Goal: Task Accomplishment & Management: Manage account settings

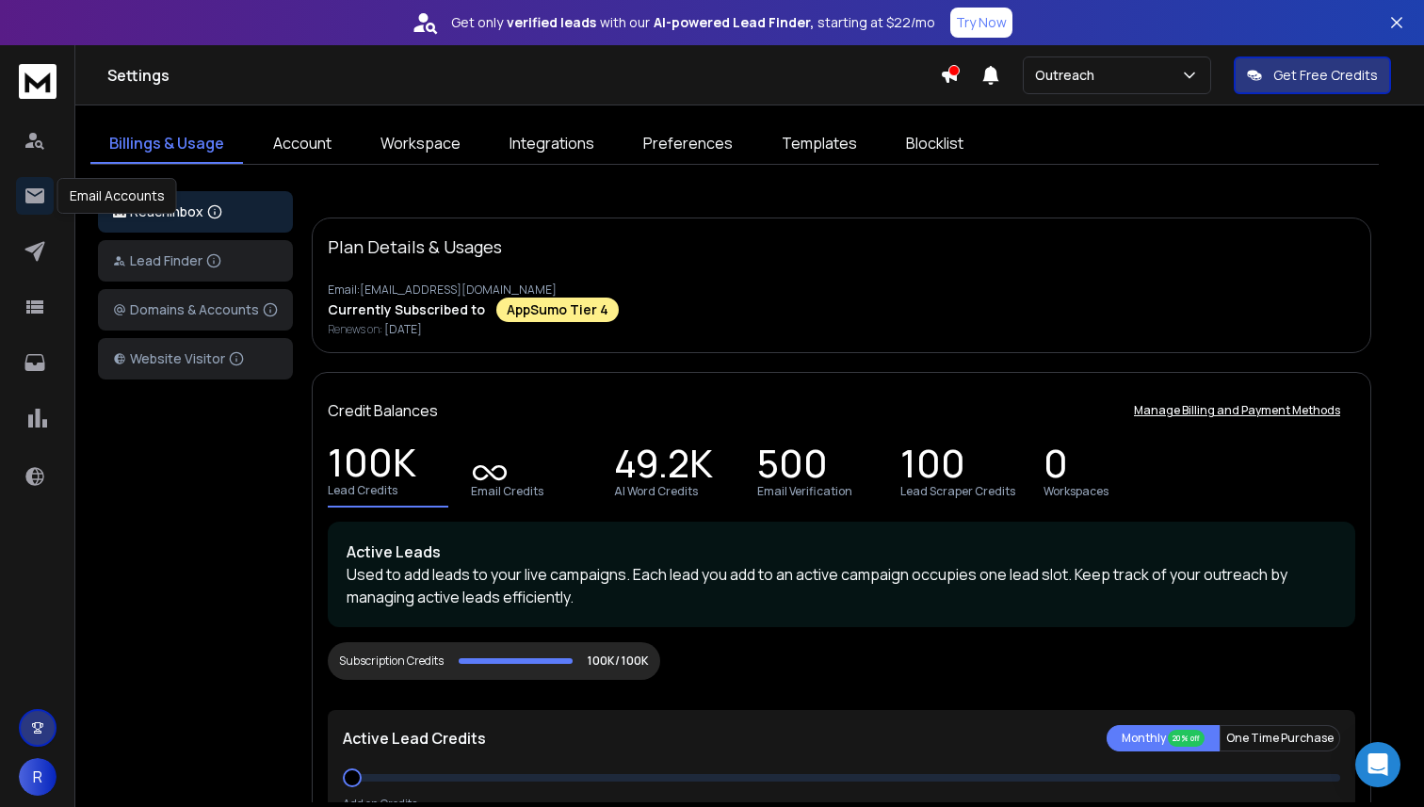
click at [34, 189] on icon at bounding box center [34, 195] width 19 height 15
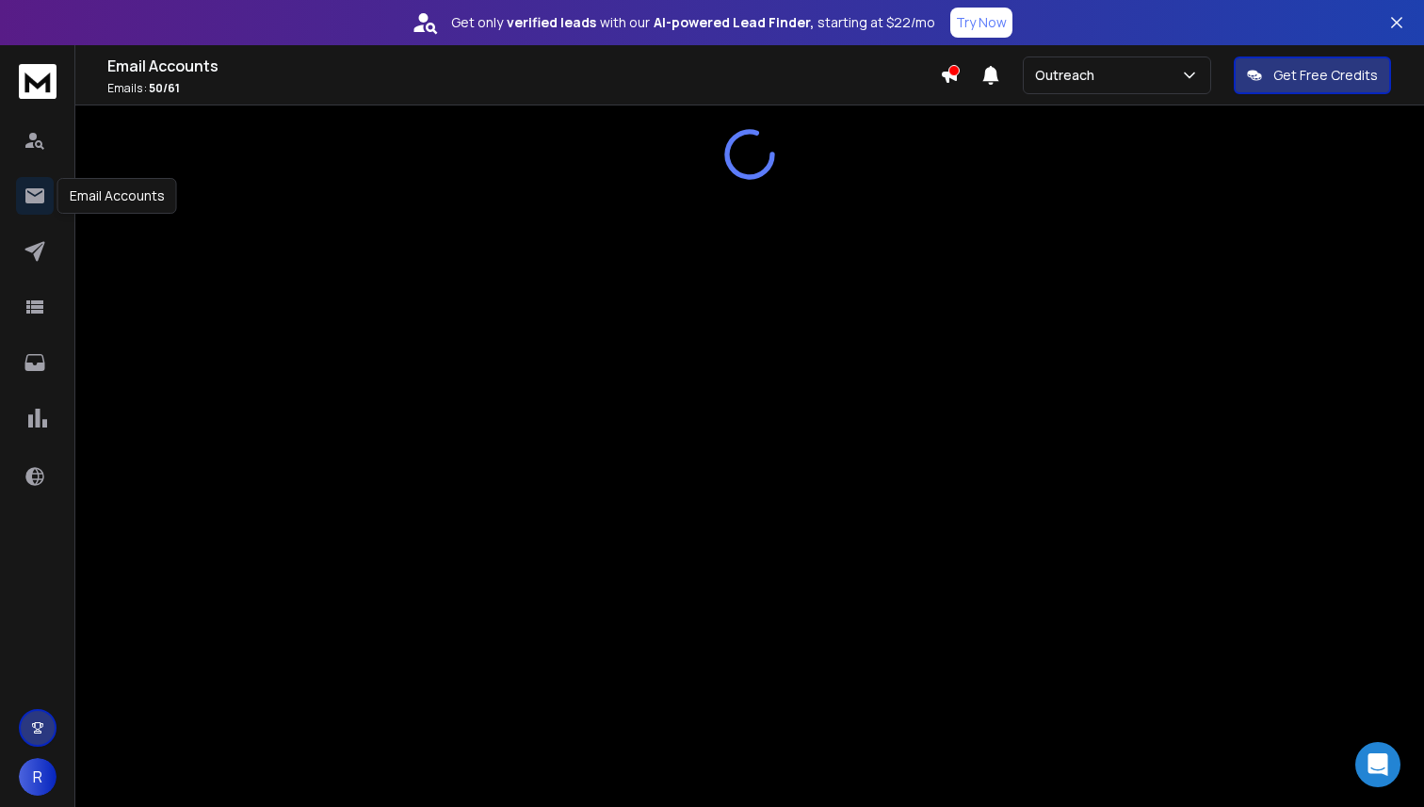
click at [34, 189] on icon at bounding box center [34, 195] width 19 height 15
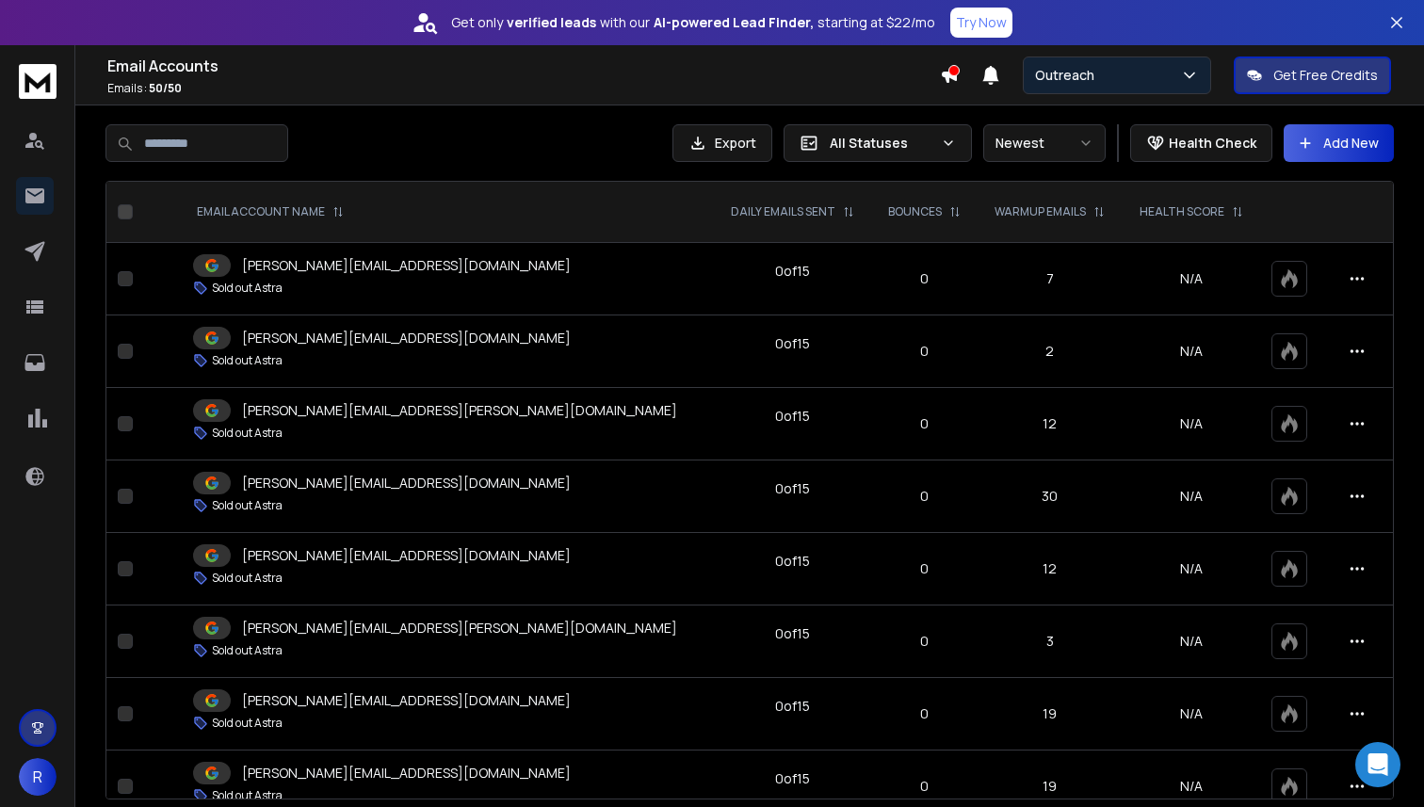
click at [1102, 78] on p "Outreach" at bounding box center [1068, 75] width 67 height 19
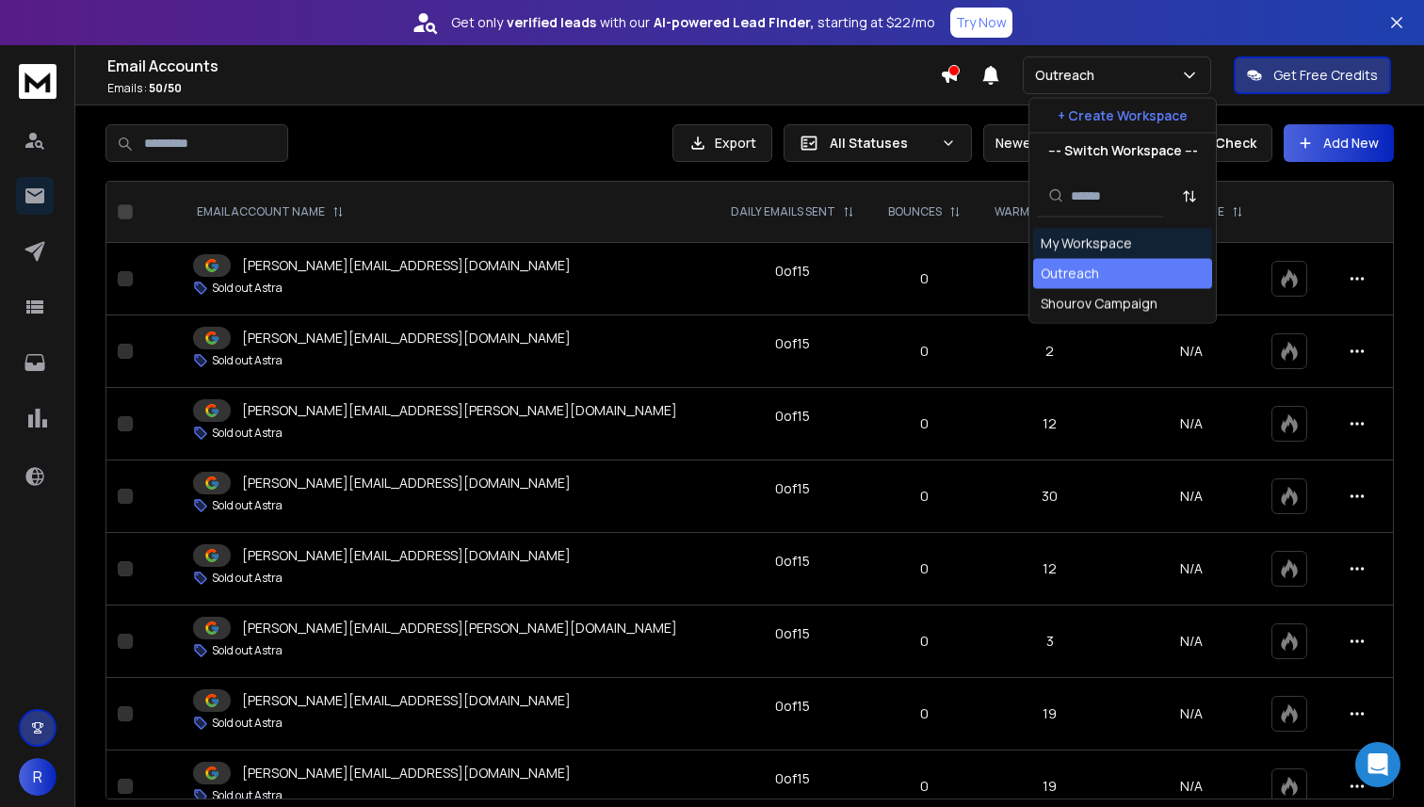
click at [1077, 250] on div "My Workspace" at bounding box center [1085, 243] width 91 height 19
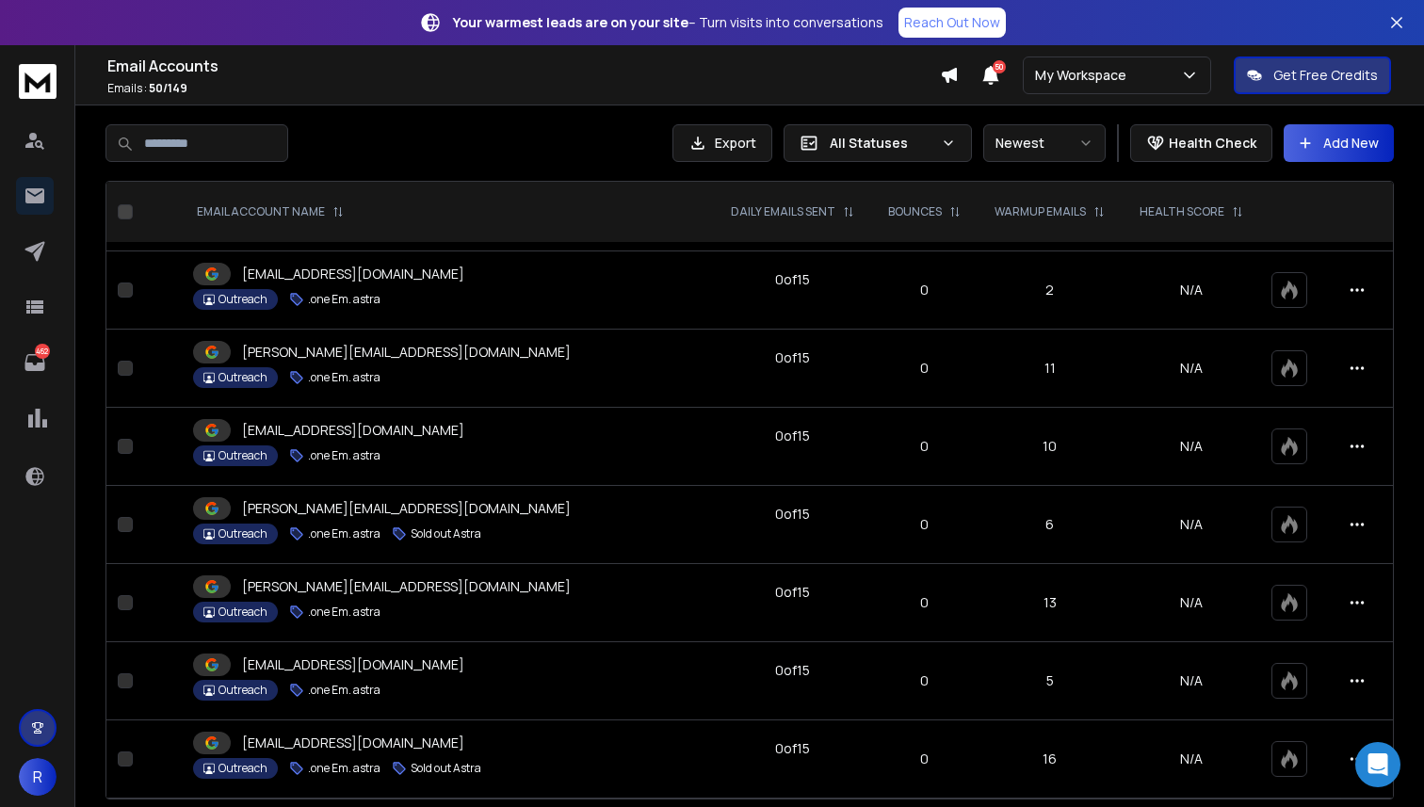
scroll to position [1625, 0]
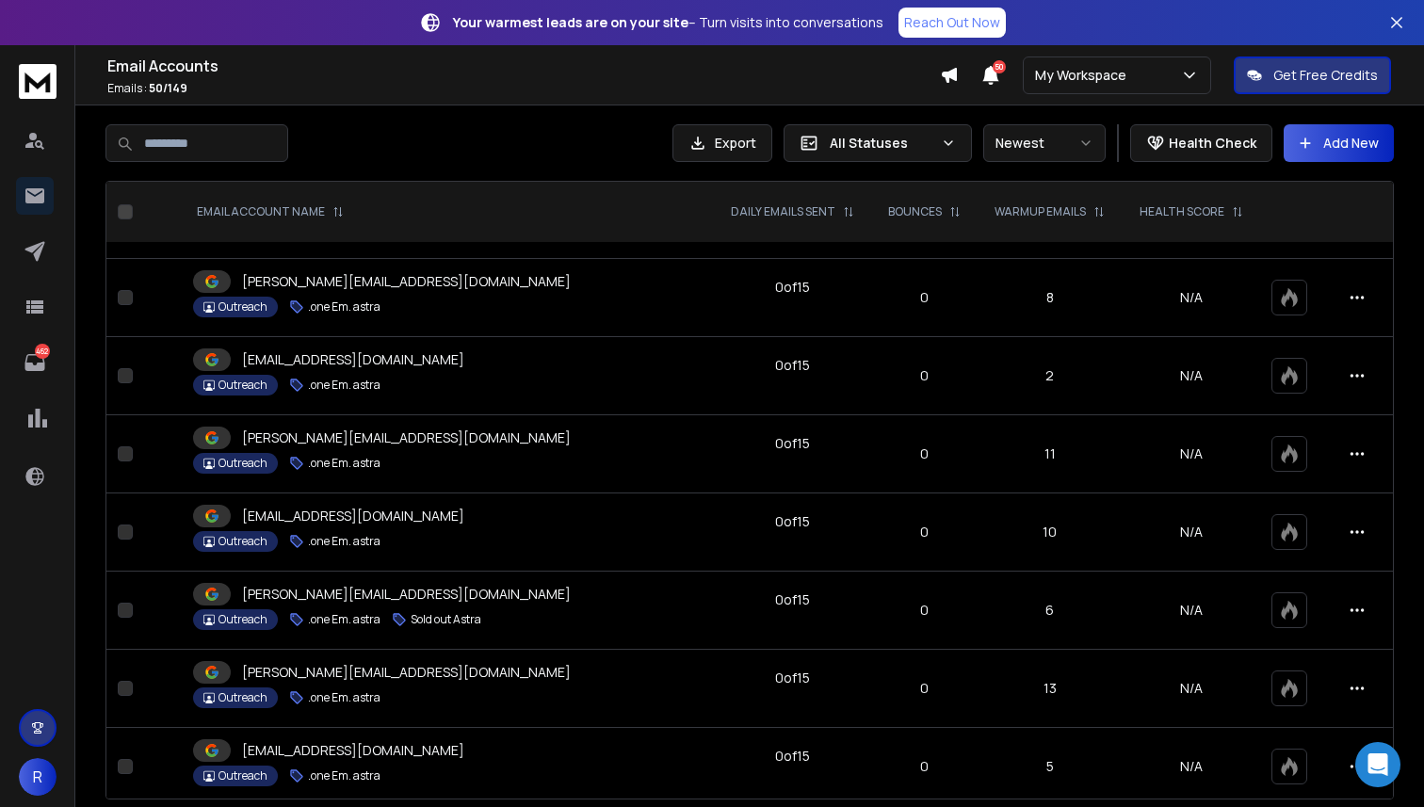
click at [949, 147] on icon at bounding box center [948, 143] width 15 height 15
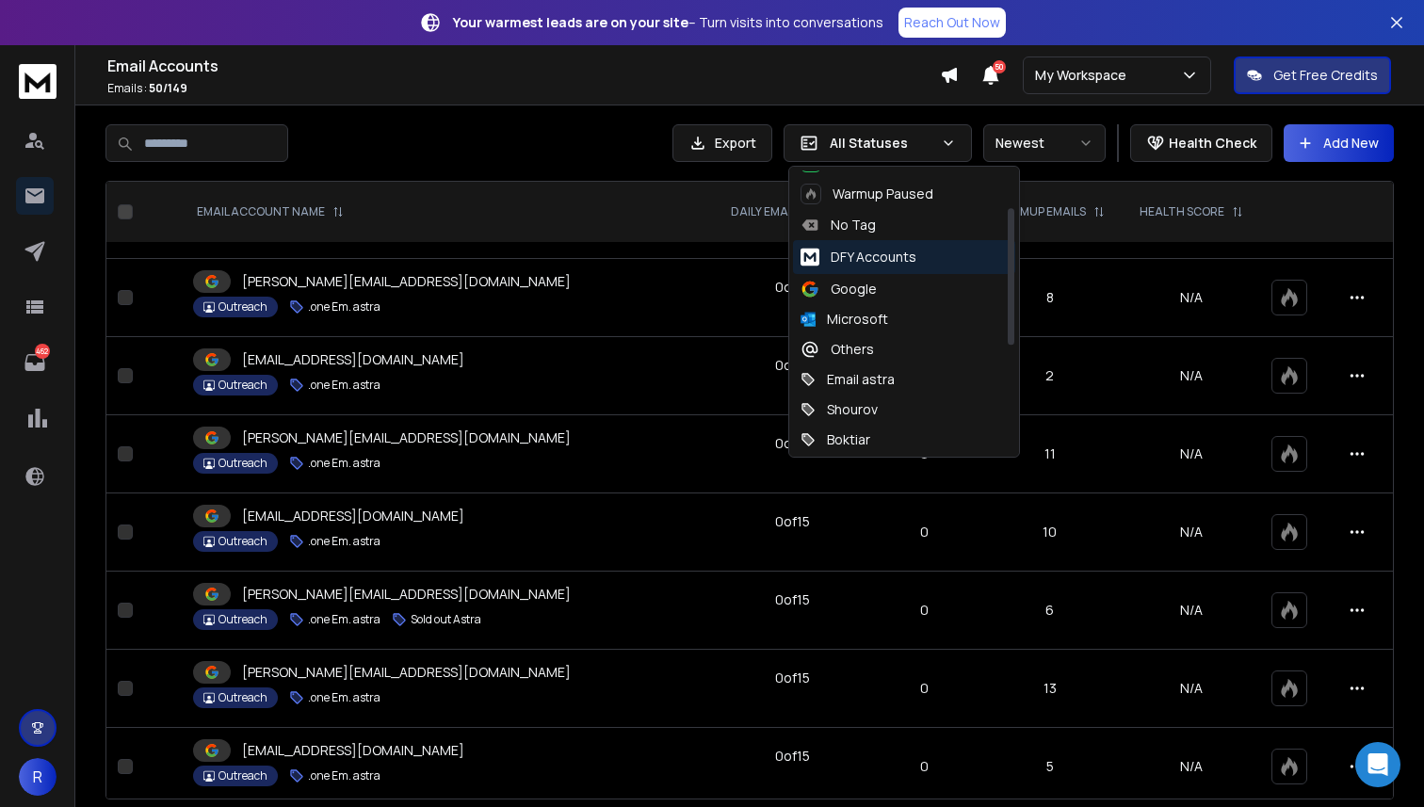
scroll to position [140, 0]
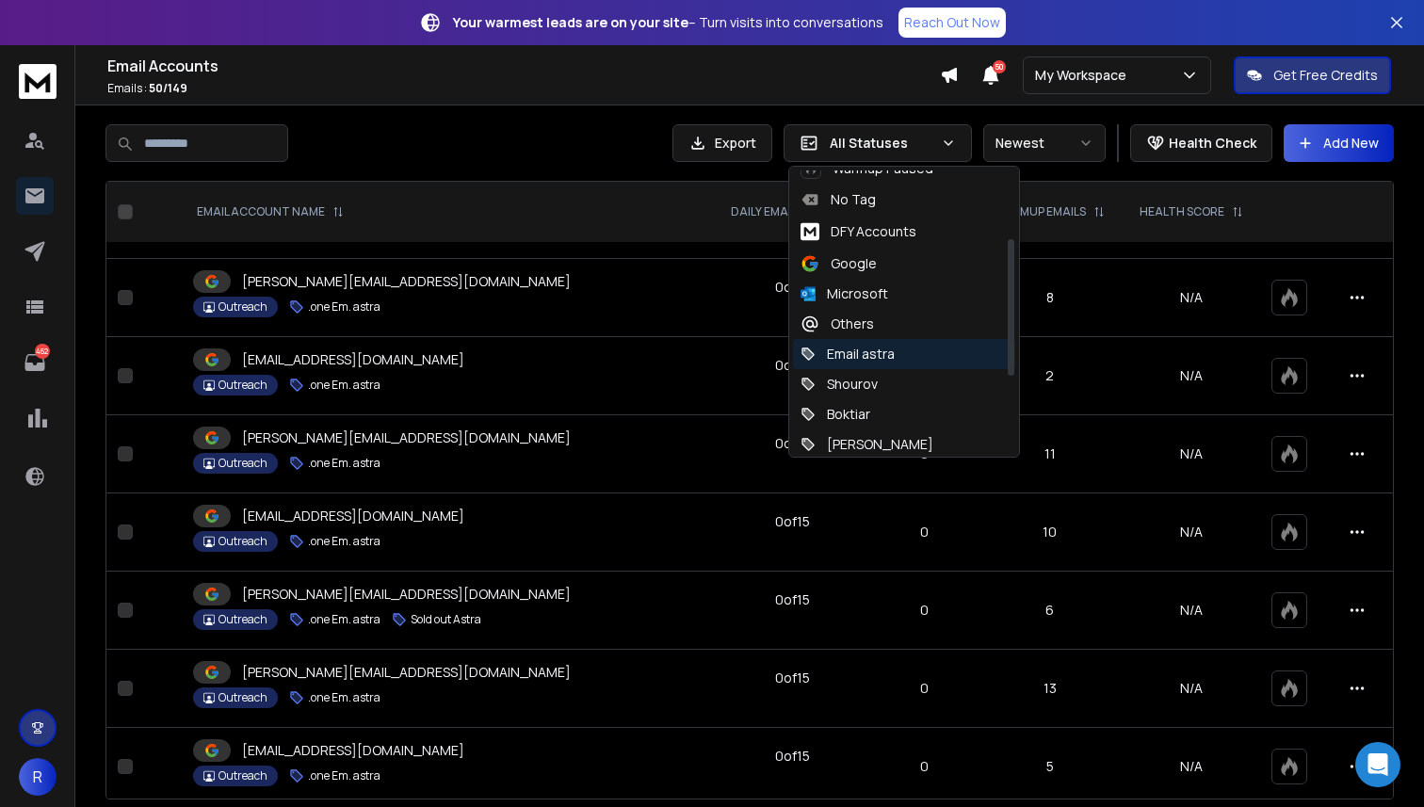
click at [855, 358] on div "Email astra" at bounding box center [847, 354] width 94 height 19
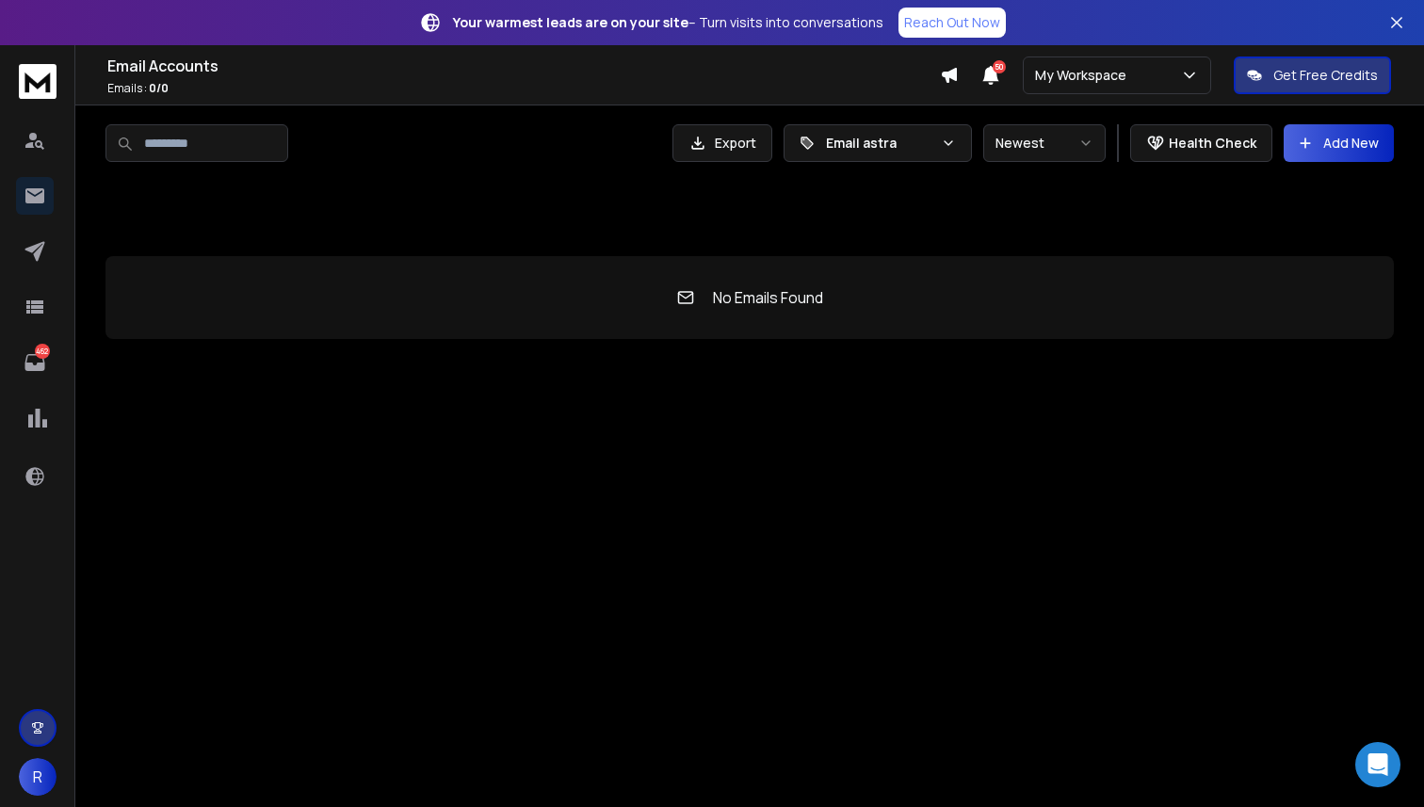
click at [886, 148] on p "Email astra" at bounding box center [879, 143] width 107 height 19
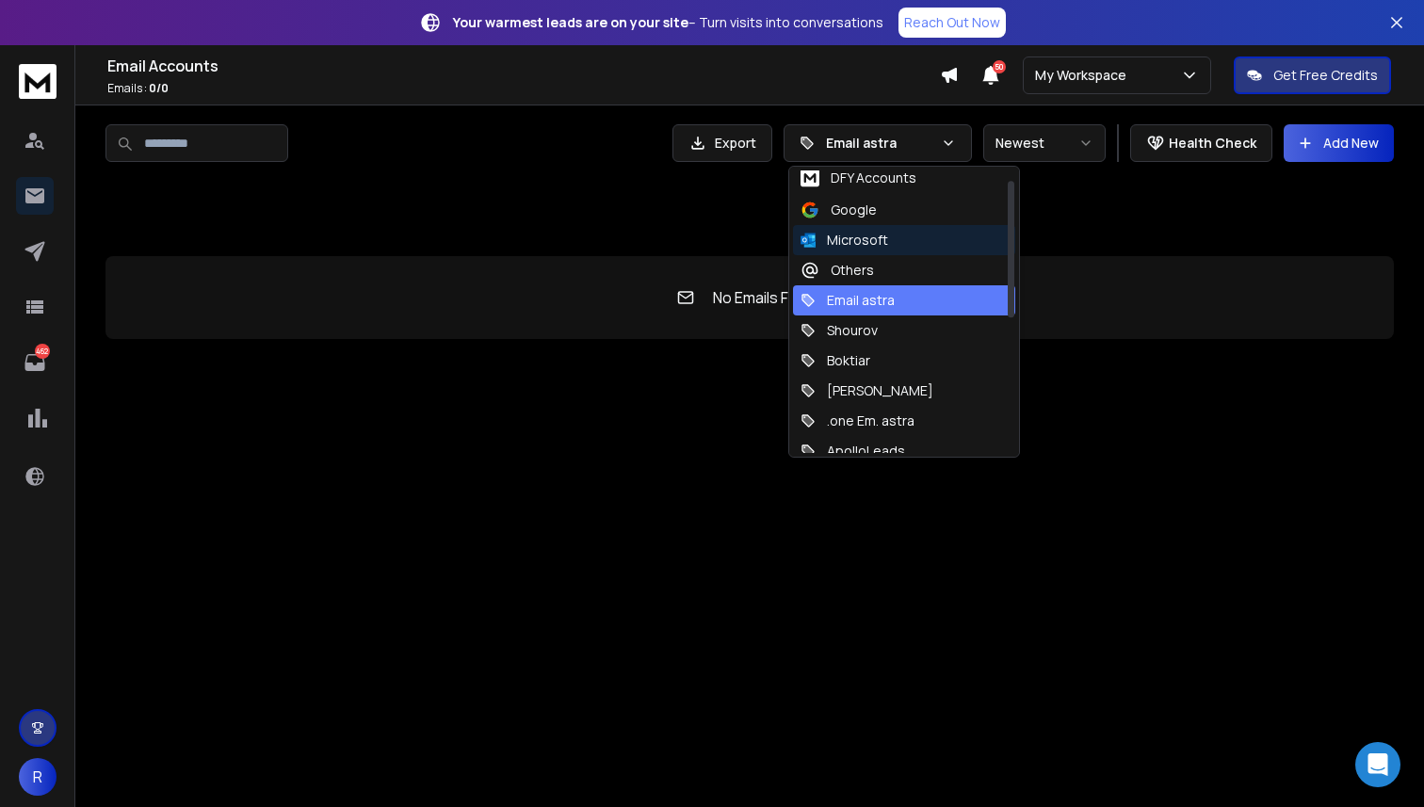
scroll to position [298, 0]
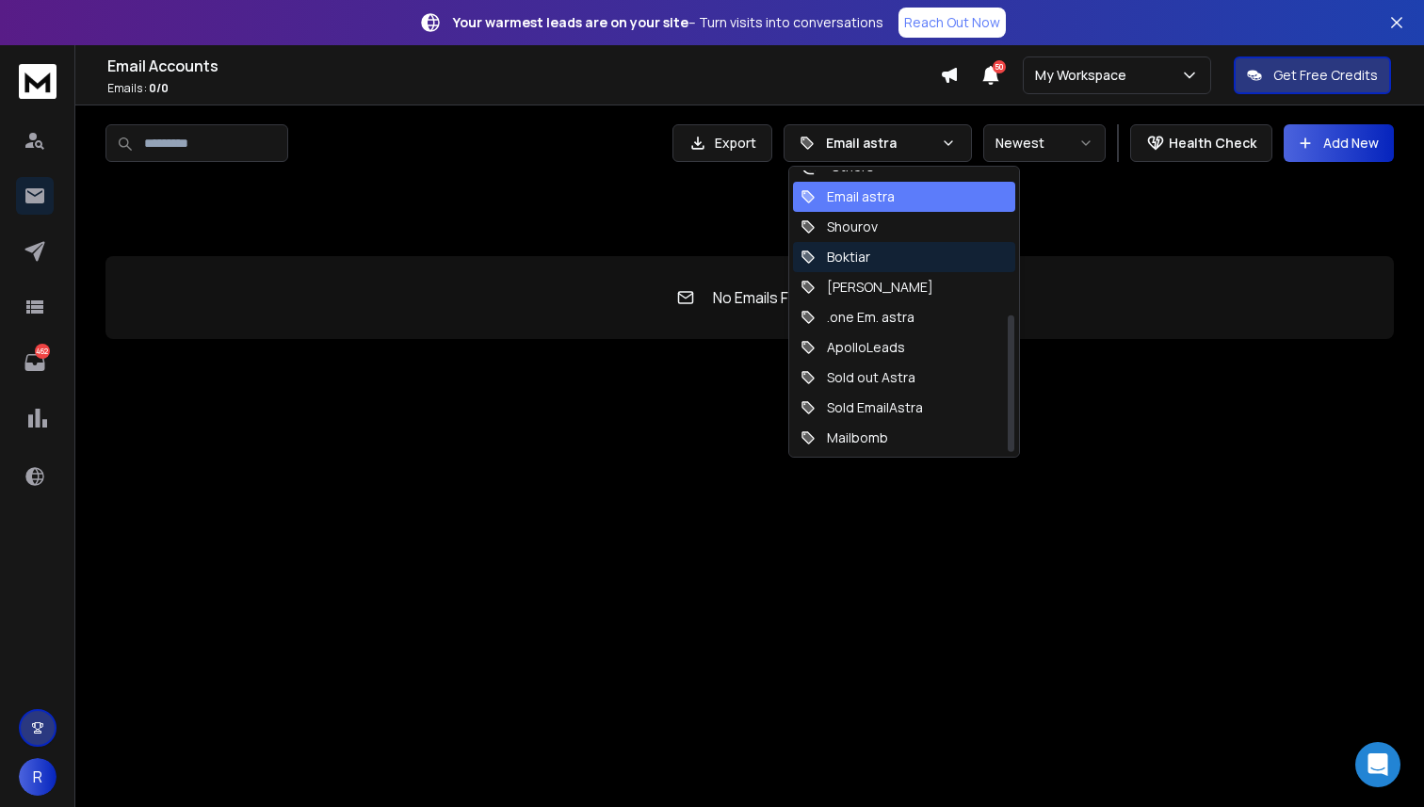
click at [881, 252] on div "Boktiar" at bounding box center [904, 257] width 222 height 30
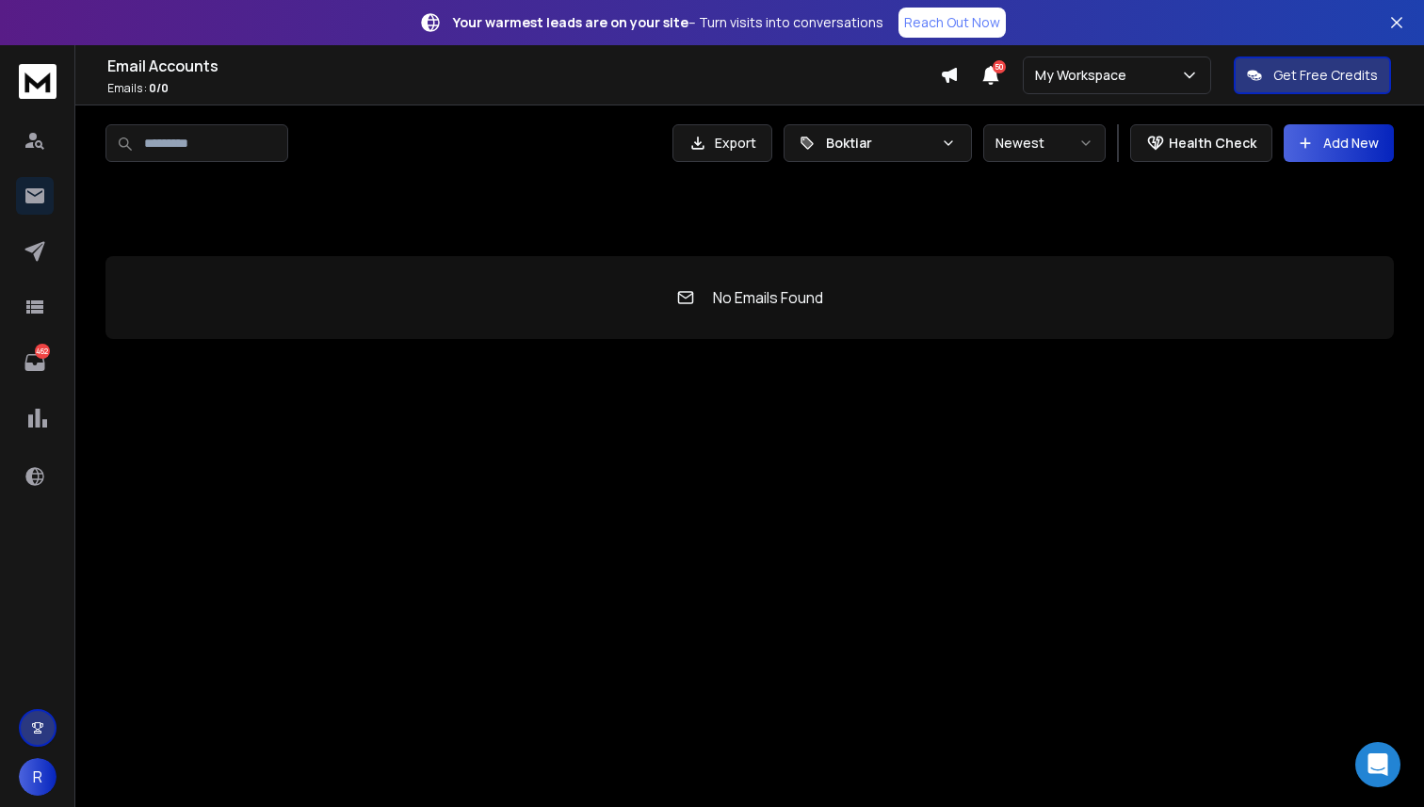
click at [912, 130] on div "Boktiar" at bounding box center [877, 143] width 188 height 38
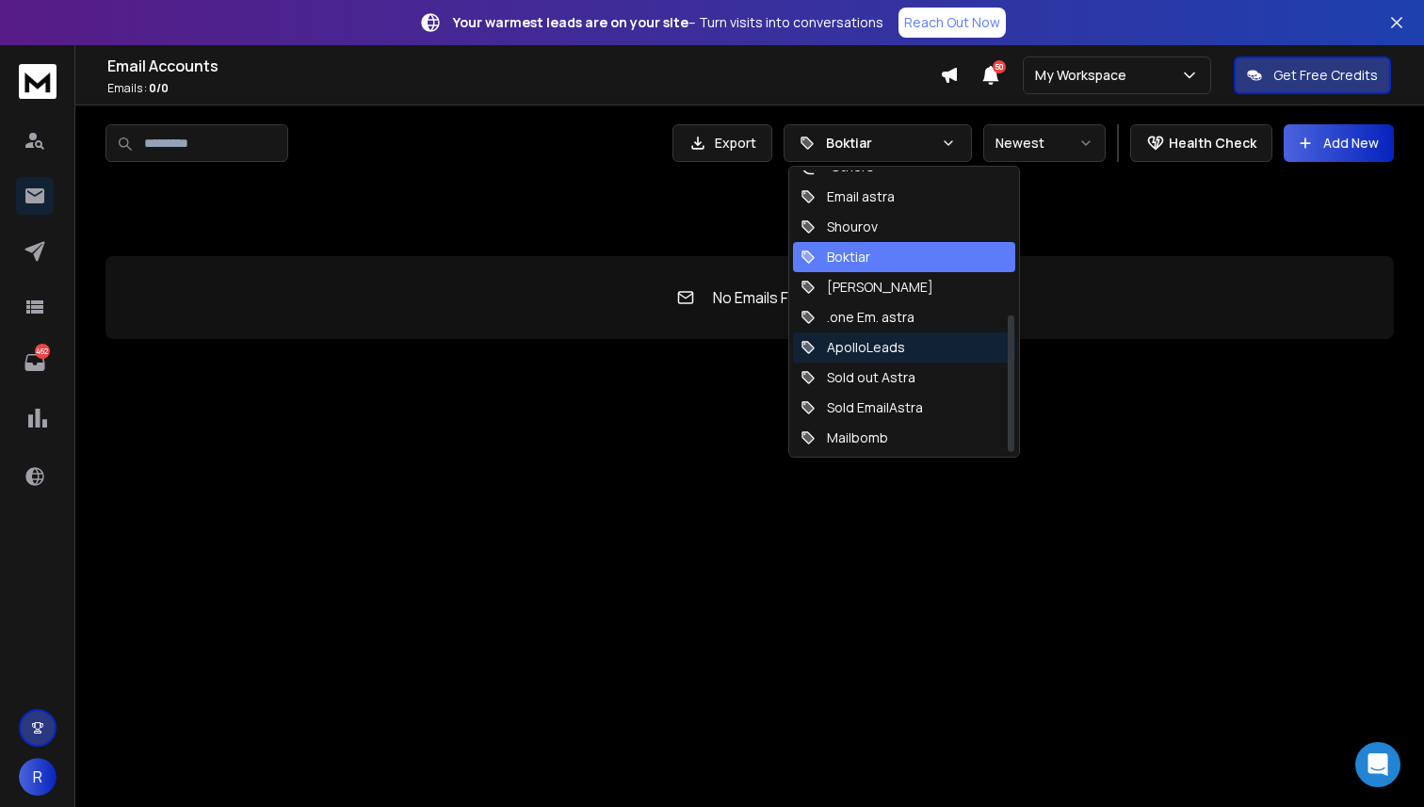
click at [886, 353] on div "ApolloLeads" at bounding box center [852, 347] width 105 height 19
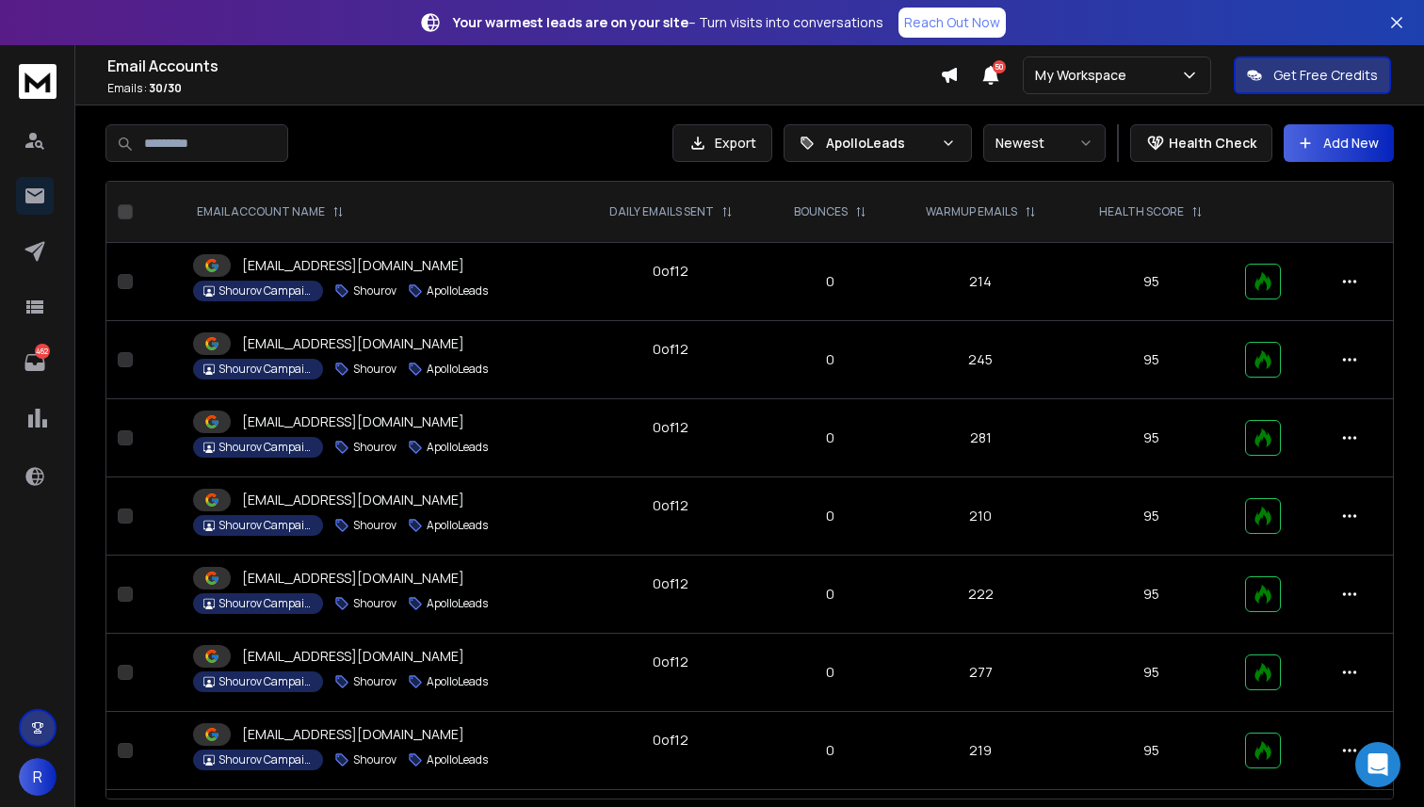
click at [912, 150] on p "ApolloLeads" at bounding box center [879, 143] width 107 height 19
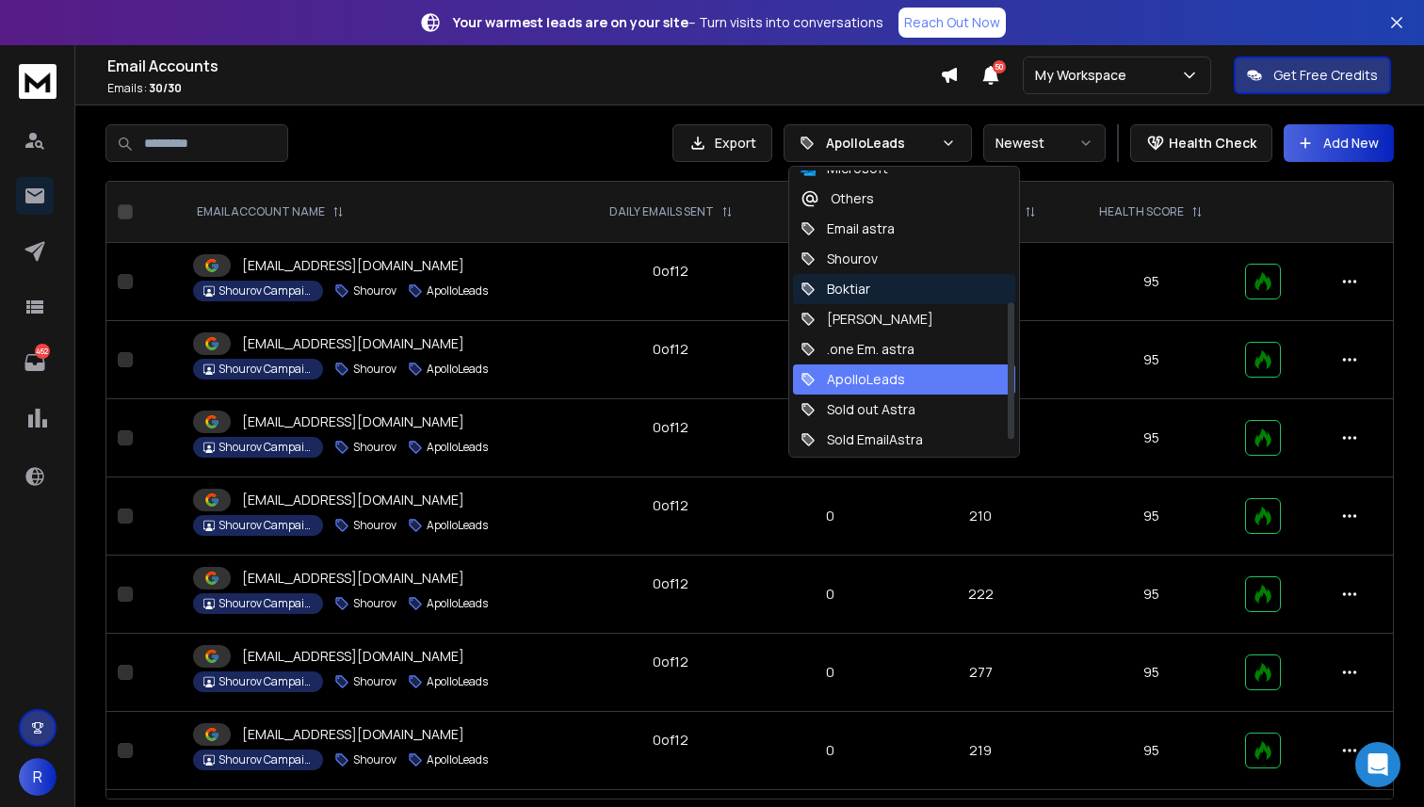
scroll to position [264, 0]
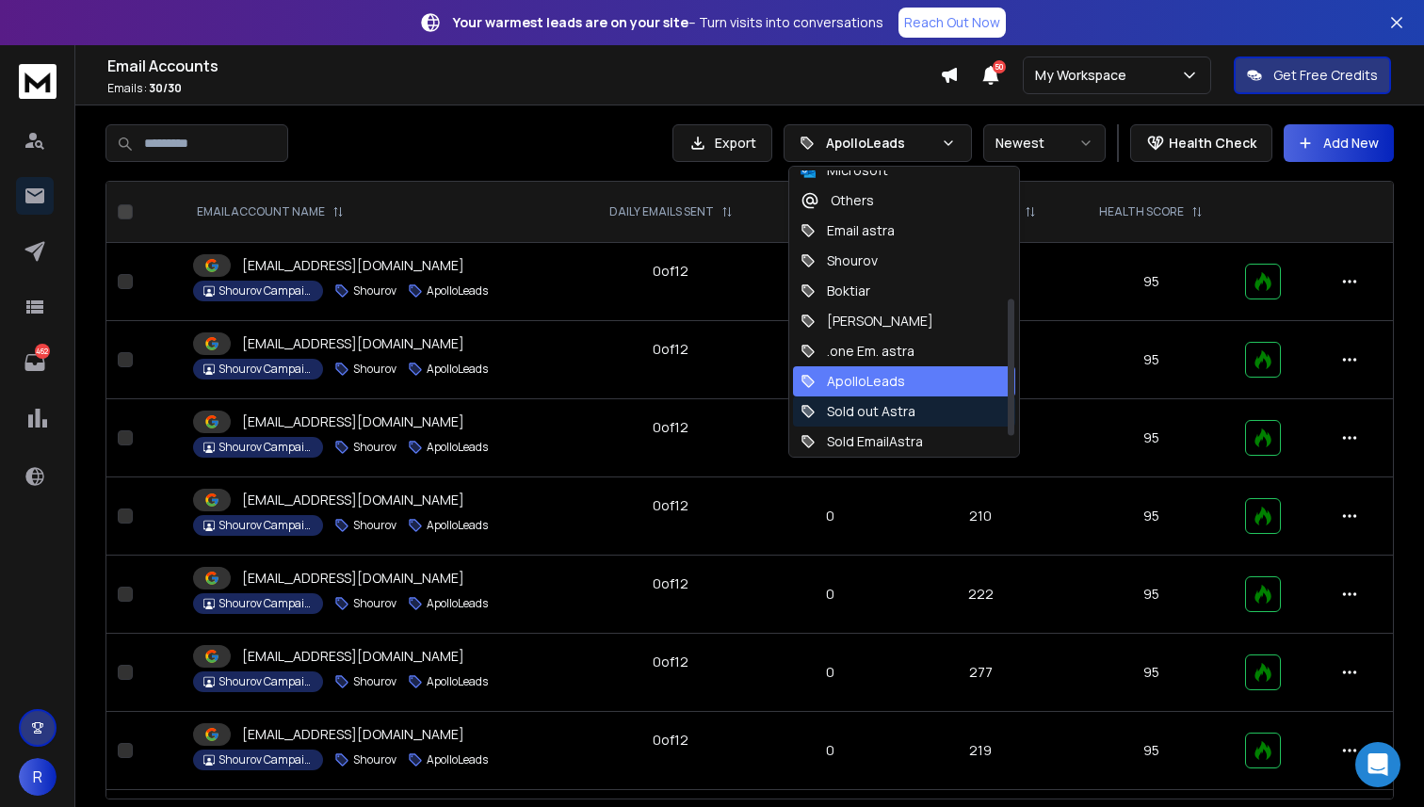
drag, startPoint x: 893, startPoint y: 236, endPoint x: 892, endPoint y: 402, distance: 165.7
click at [892, 189] on div "All Statuses Has Errors No Custom Tracking Domain Warmup Active Warmup Paused N…" at bounding box center [904, 48] width 222 height 282
click at [886, 409] on div "Sold out Astra" at bounding box center [857, 411] width 115 height 19
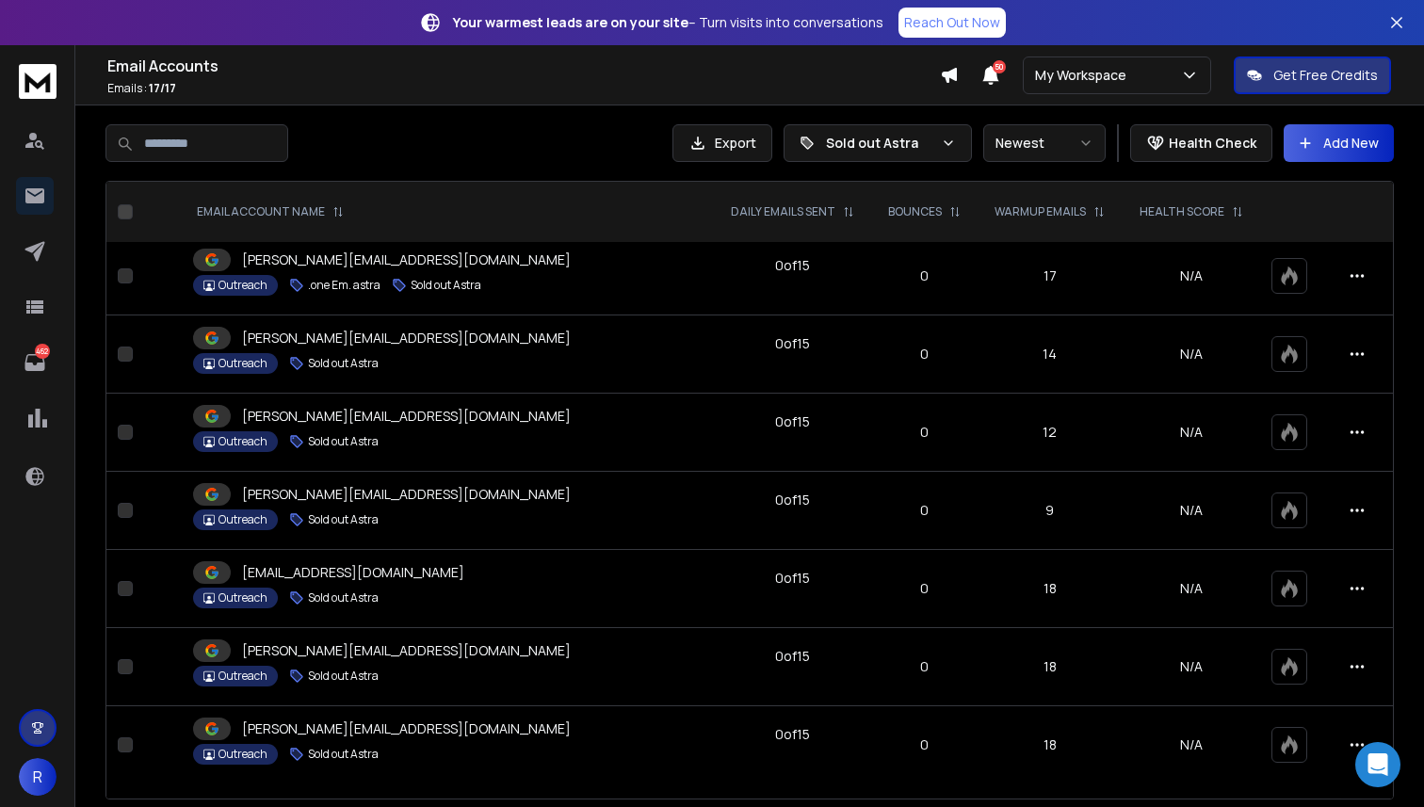
scroll to position [0, 0]
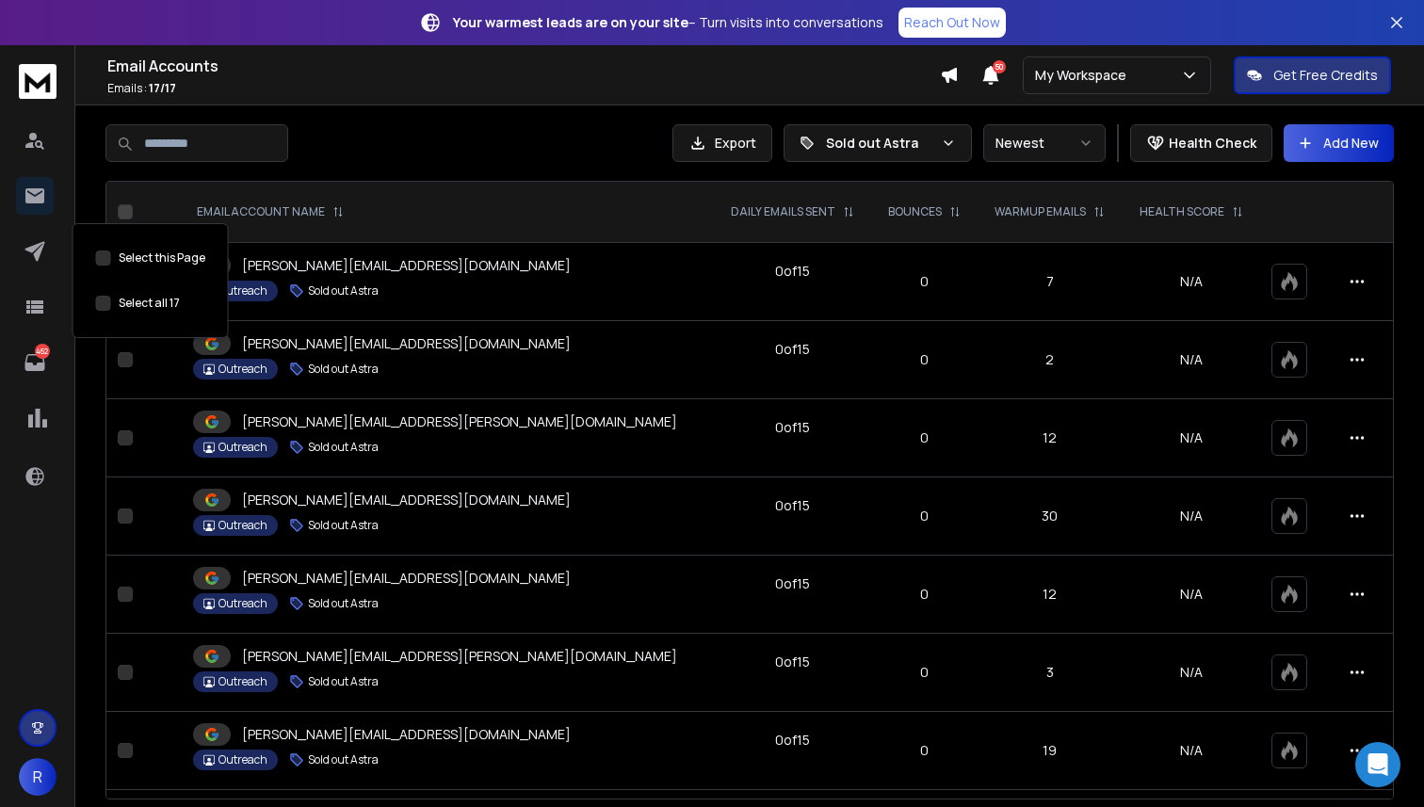
click at [106, 302] on button "Select this Page" at bounding box center [103, 303] width 15 height 15
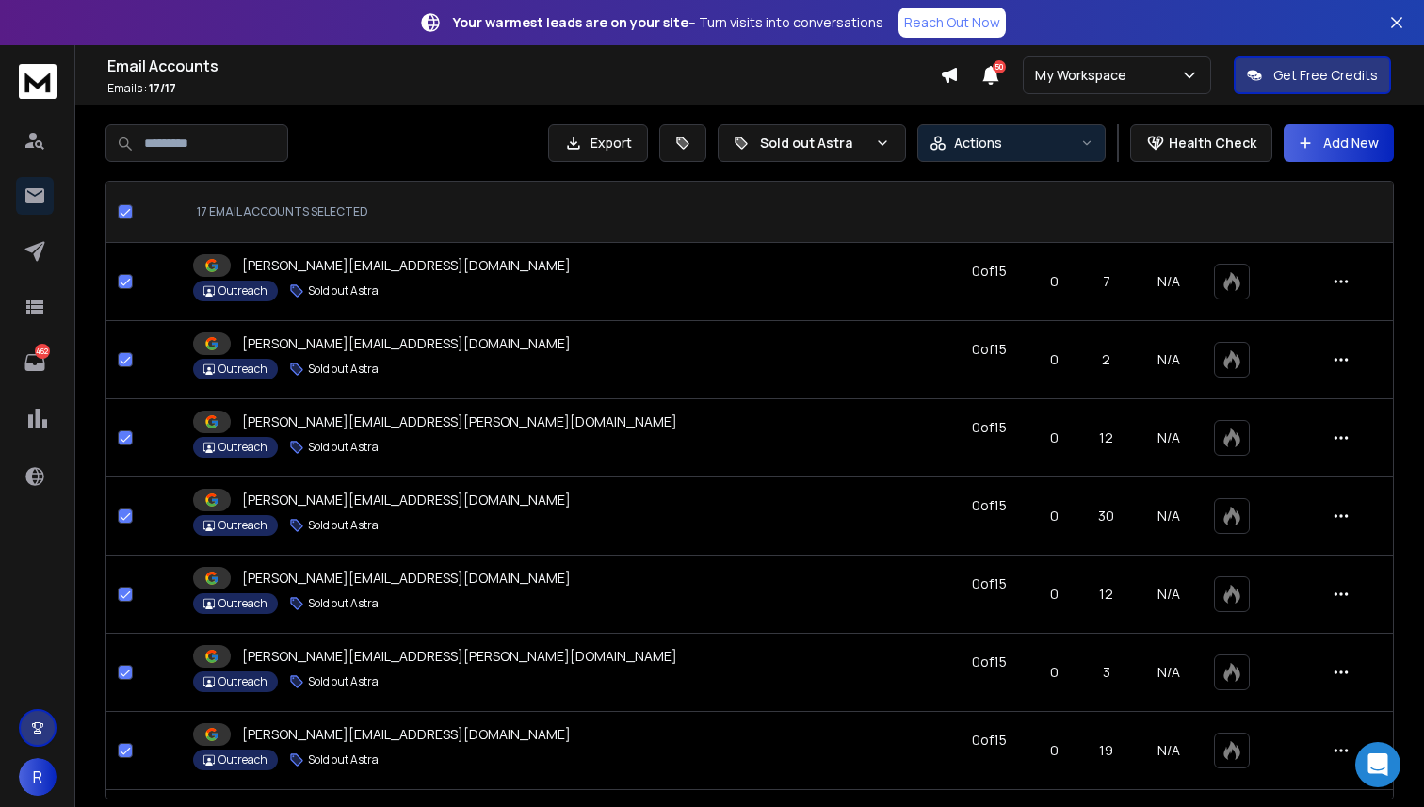
click at [1067, 152] on div "Actions" at bounding box center [1000, 143] width 143 height 19
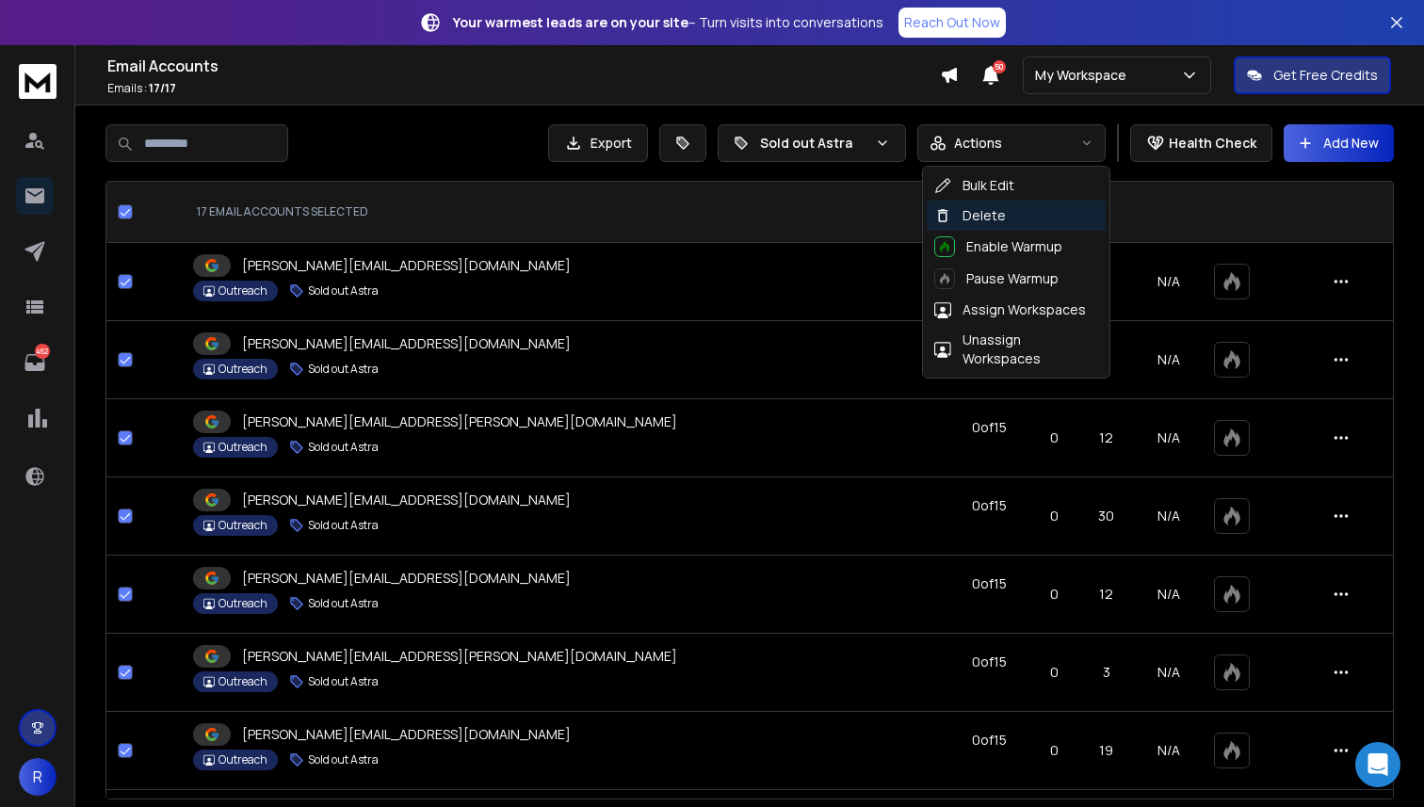
click at [1016, 219] on div "Delete" at bounding box center [1016, 216] width 179 height 30
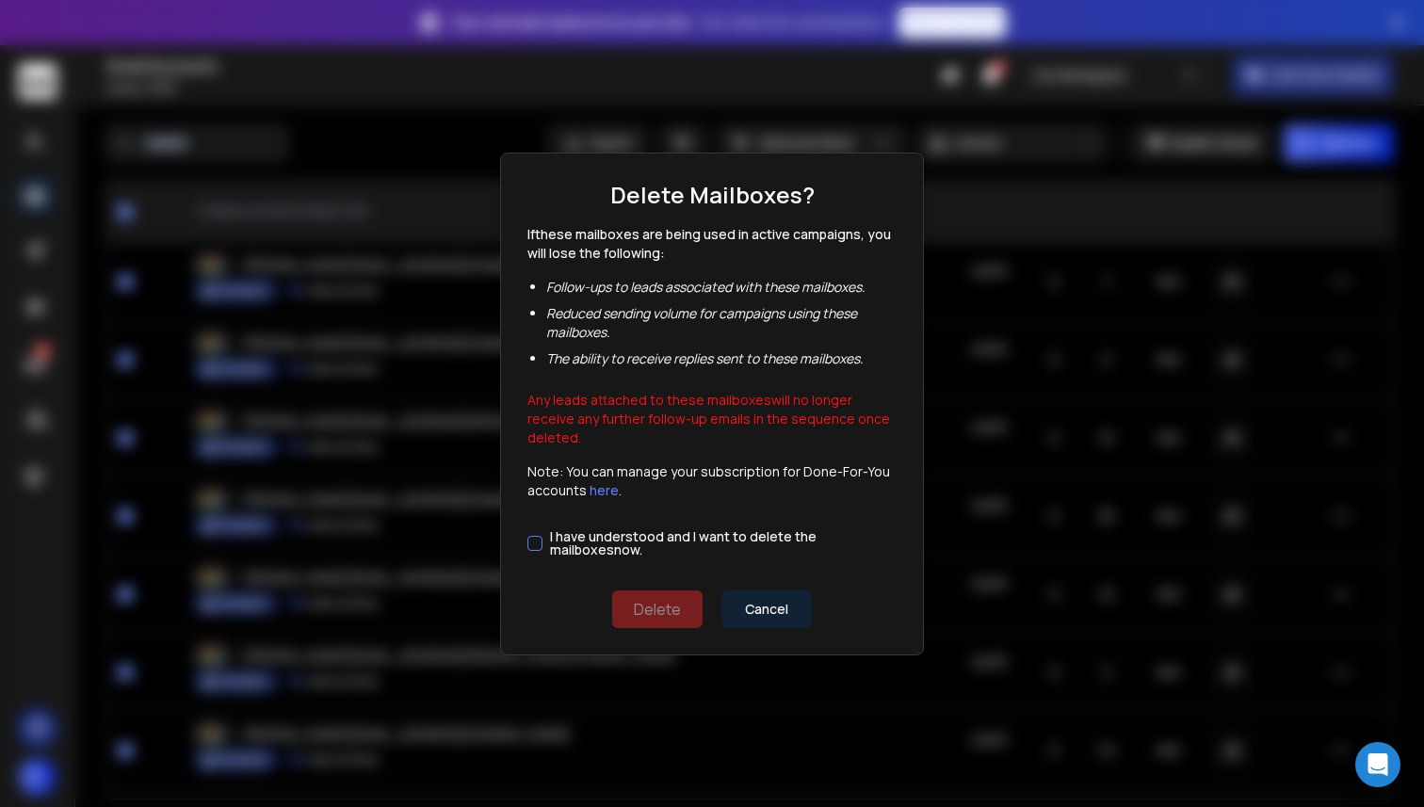
click at [537, 524] on div "I have understood and I want to delete the mailbox es now." at bounding box center [711, 535] width 369 height 41
click at [540, 536] on button "I have understood and I want to delete the mailbox es now." at bounding box center [534, 543] width 15 height 15
click at [654, 634] on div "Delete Mailboxes? If these mailboxes are being used in active campaigns, you wi…" at bounding box center [712, 404] width 424 height 503
click at [654, 610] on button "Delete" at bounding box center [657, 609] width 90 height 38
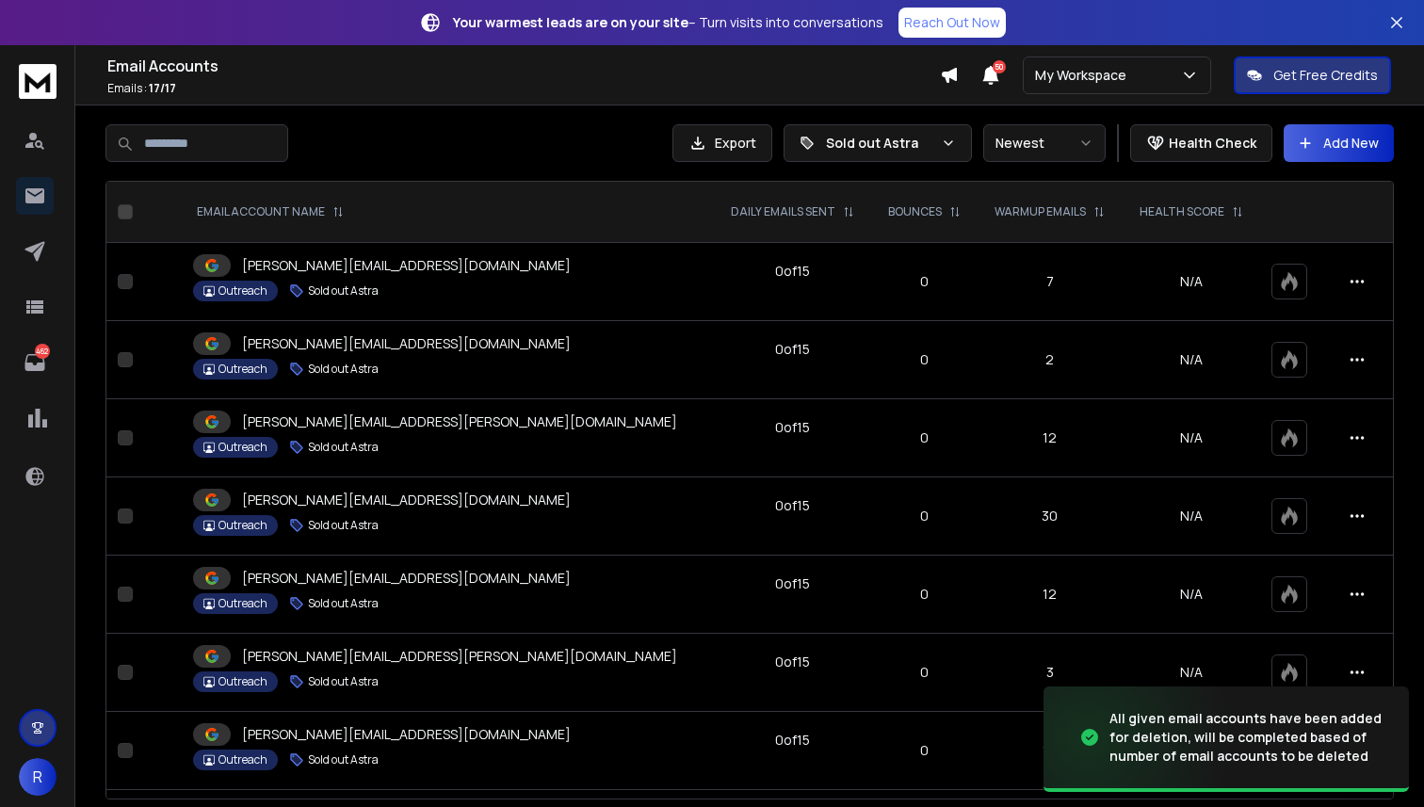
click at [654, 610] on tr "[PERSON_NAME][EMAIL_ADDRESS][DOMAIN_NAME] Outreach Sold out Astra 0 of 15 0 12 …" at bounding box center [749, 595] width 1286 height 78
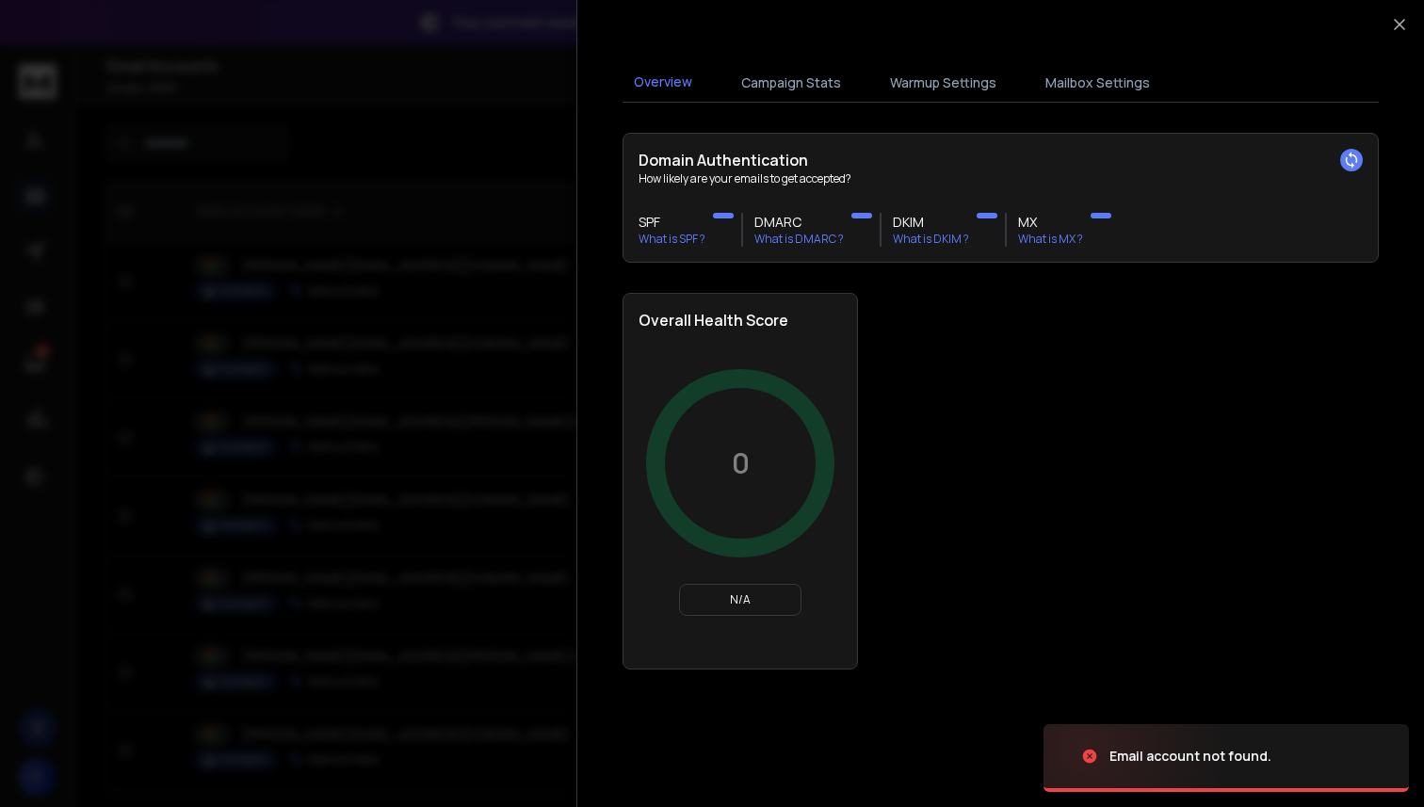
click at [654, 610] on div "0 N/A" at bounding box center [739, 493] width 203 height 262
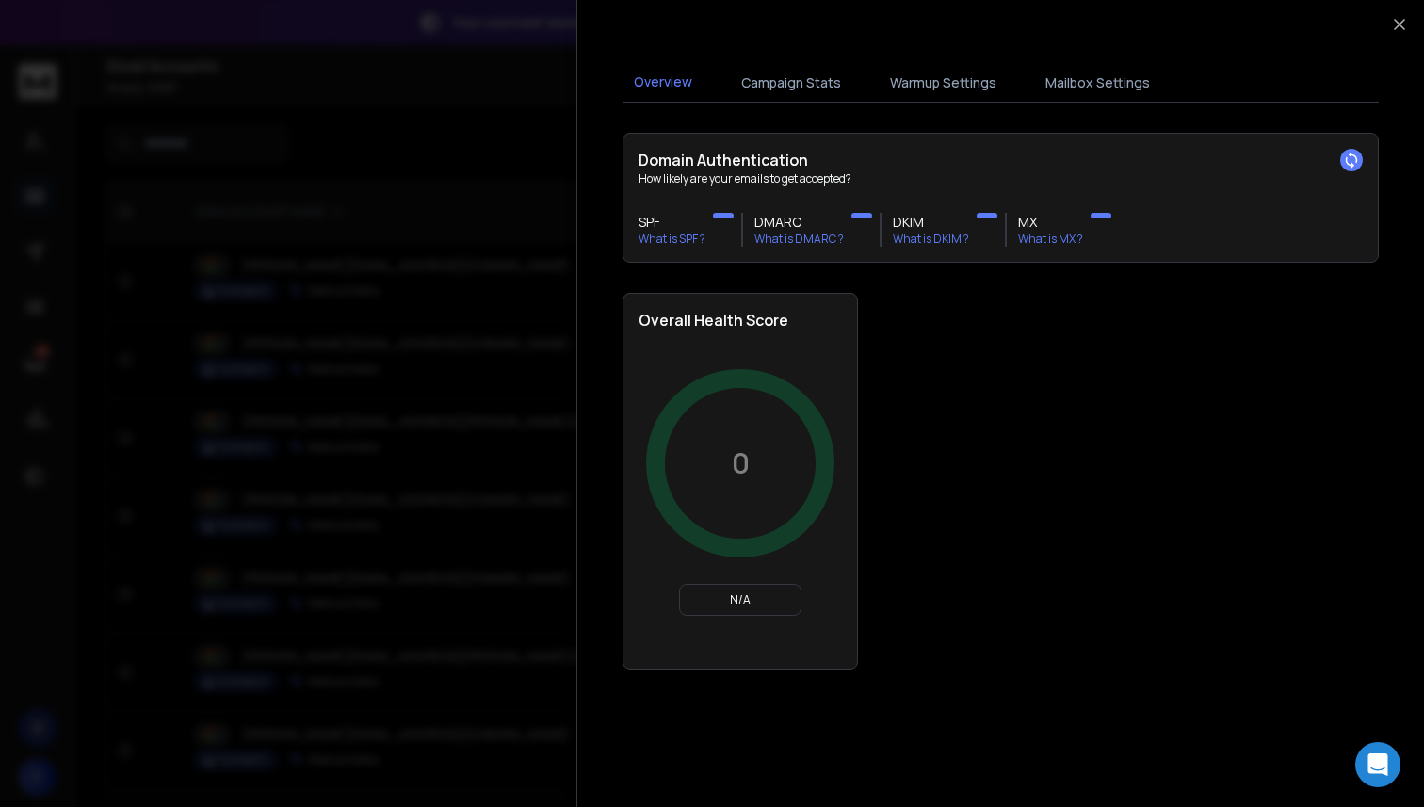
click at [397, 347] on div at bounding box center [712, 403] width 1424 height 807
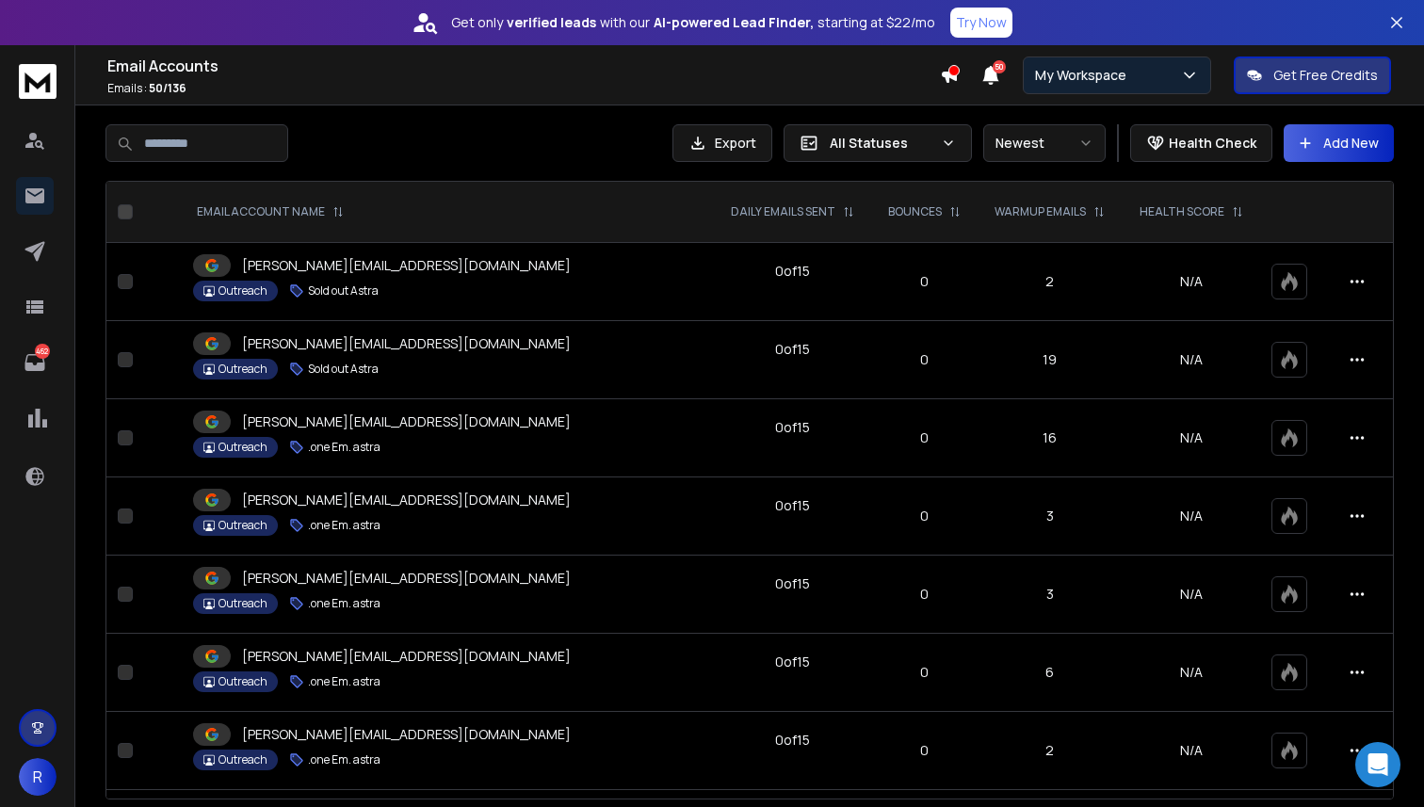
click at [1086, 68] on p "My Workspace" at bounding box center [1084, 75] width 99 height 19
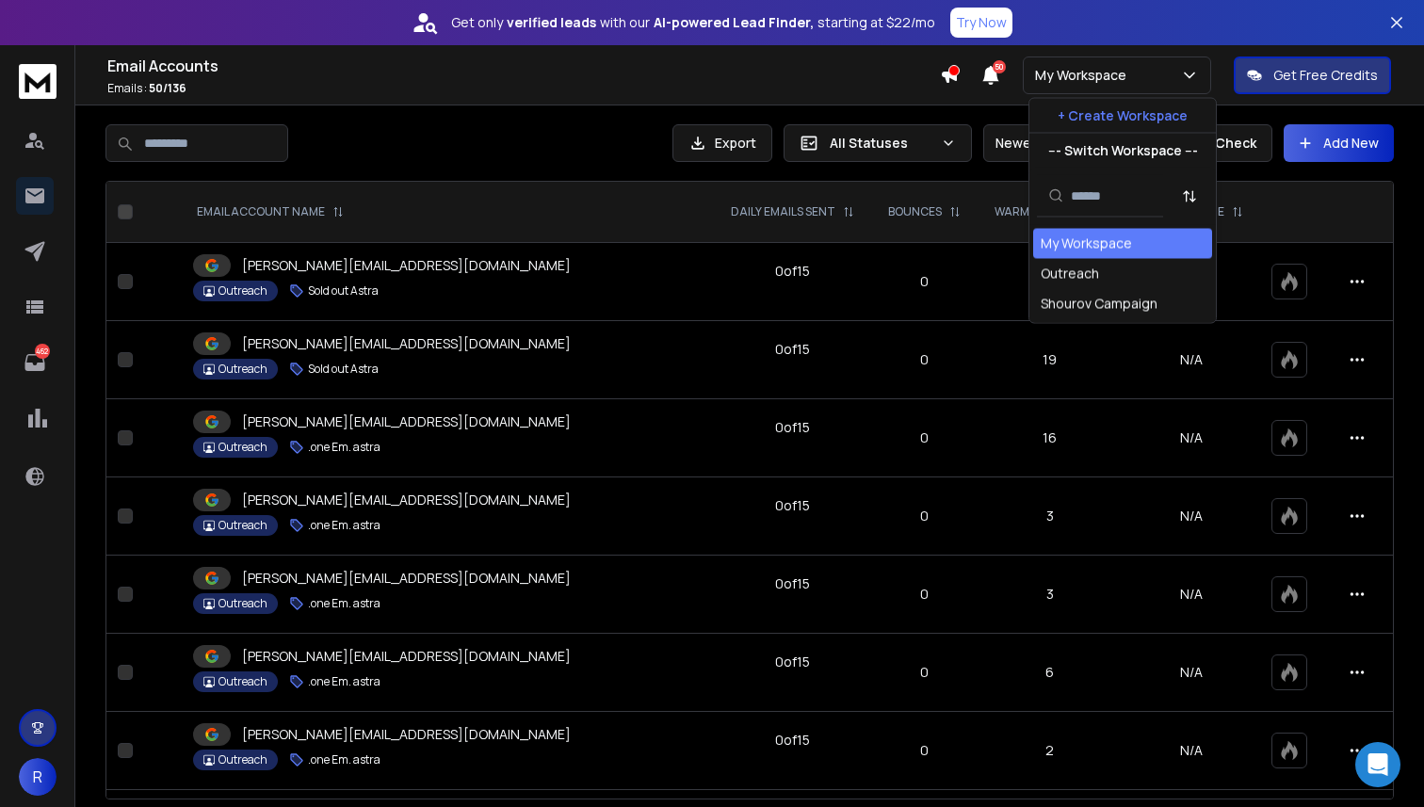
click at [629, 150] on div at bounding box center [383, 143] width 556 height 38
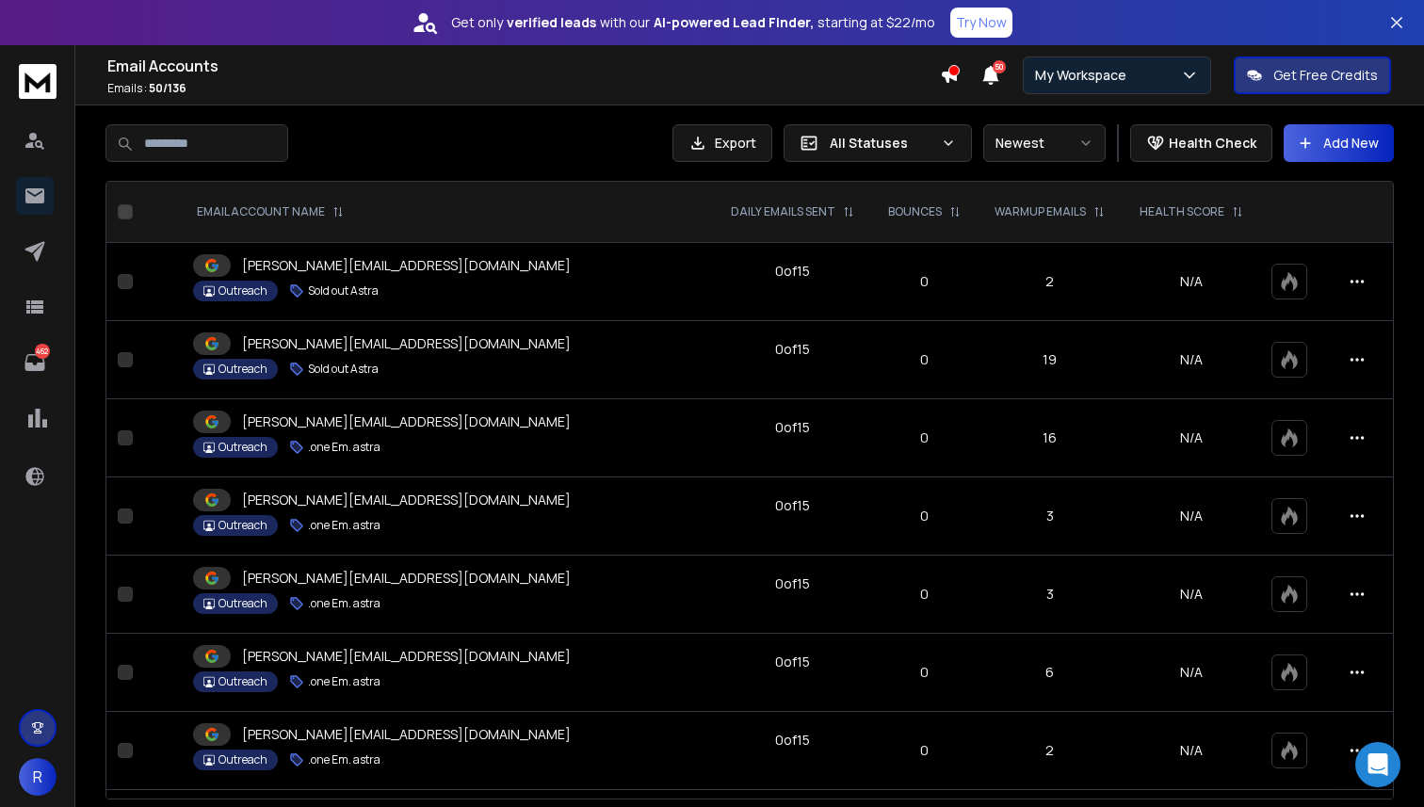
click at [1184, 84] on icon "button" at bounding box center [1189, 75] width 19 height 19
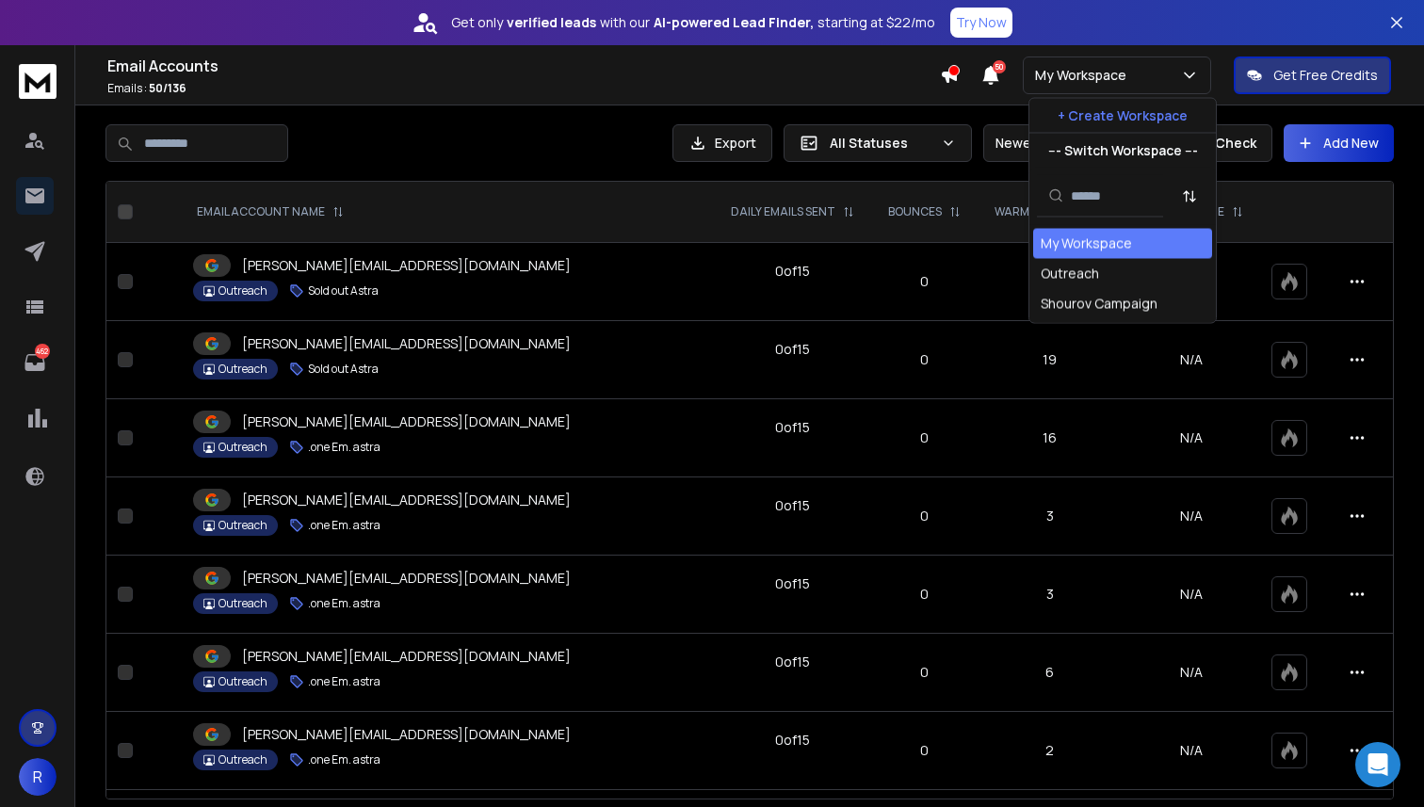
click at [475, 138] on div at bounding box center [383, 143] width 556 height 38
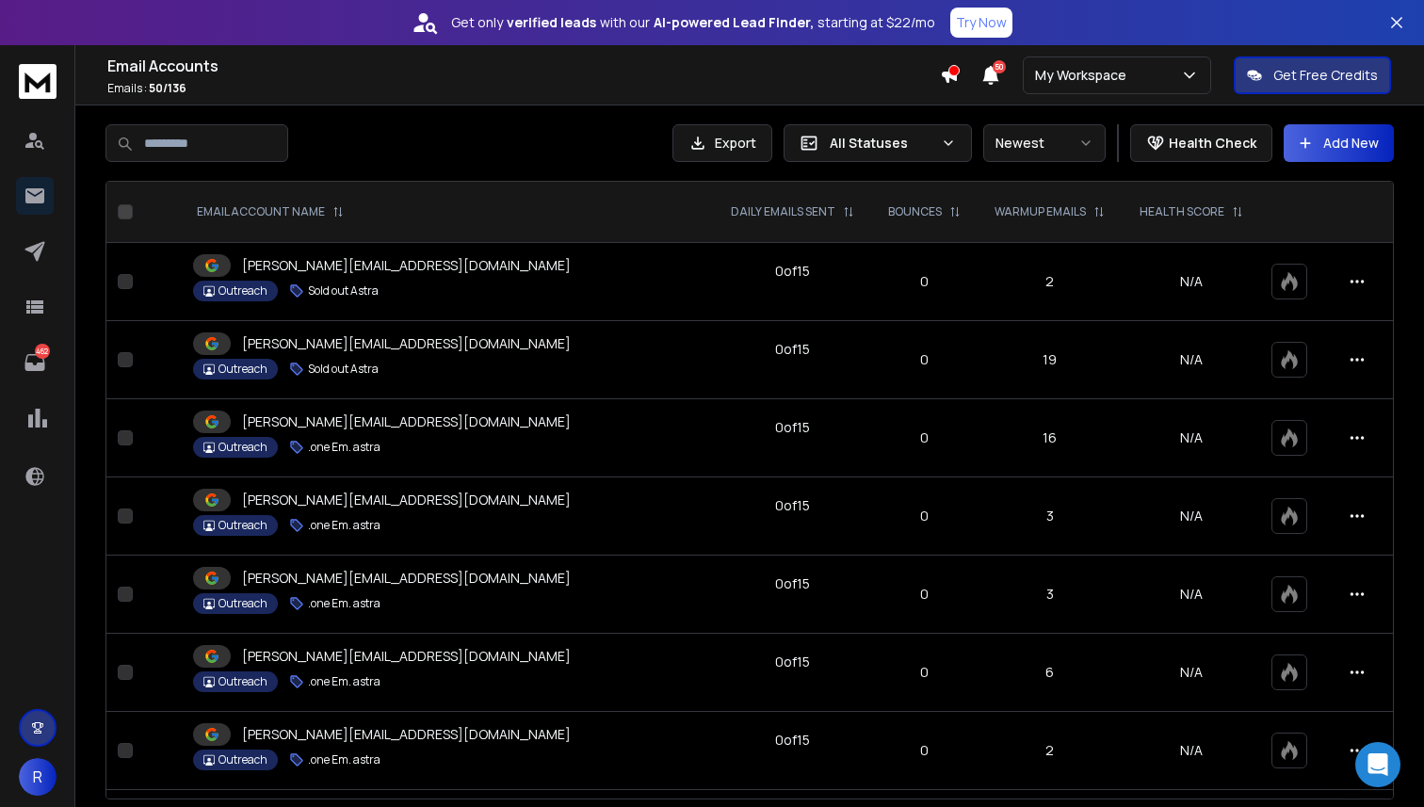
click at [1091, 139] on icon "button" at bounding box center [1085, 143] width 15 height 15
click at [932, 141] on p "All Statuses" at bounding box center [882, 143] width 104 height 19
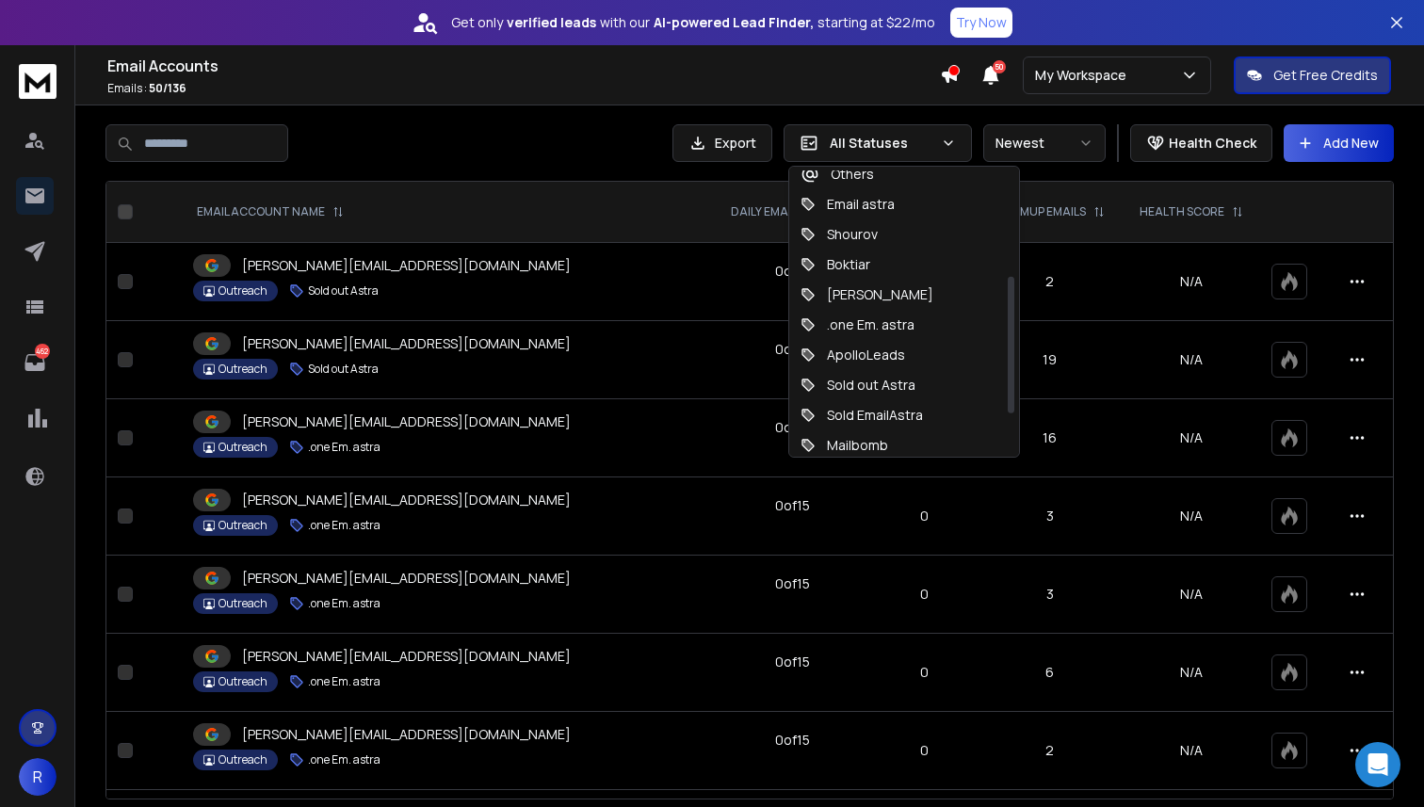
scroll to position [298, 0]
click at [908, 406] on div "Sold EmailAstra" at bounding box center [861, 407] width 122 height 19
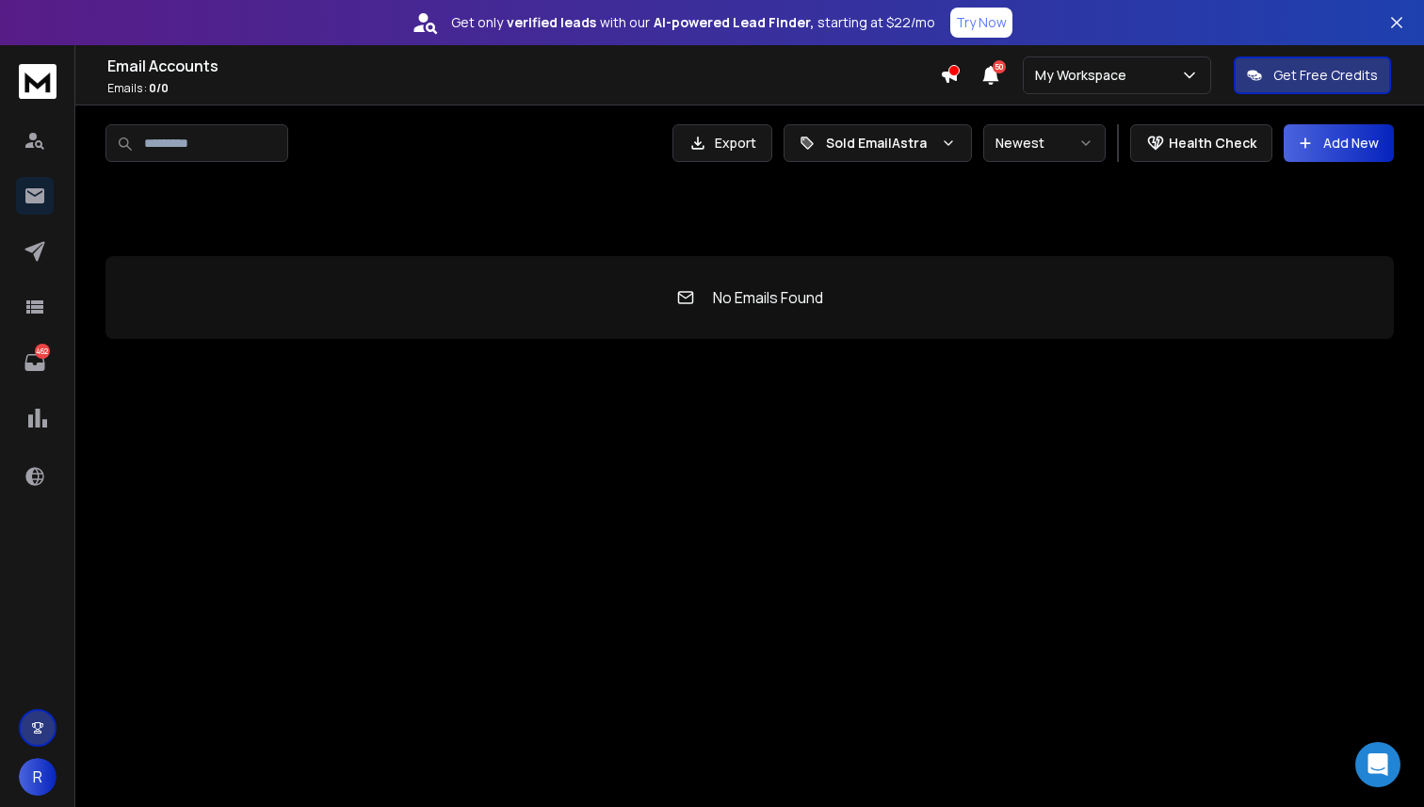
click at [929, 136] on p "Sold EmailAstra" at bounding box center [879, 143] width 107 height 19
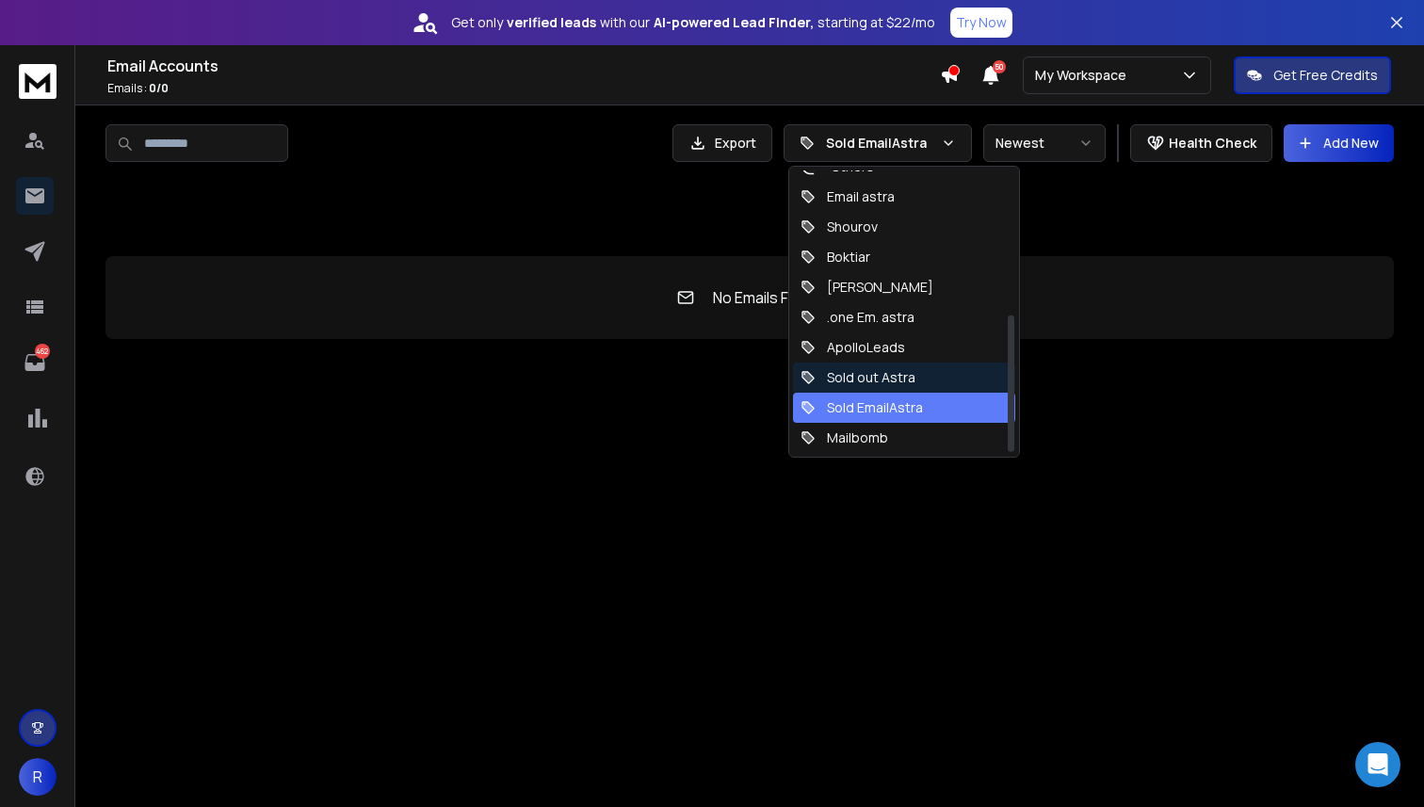
click at [893, 375] on div "Sold out Astra" at bounding box center [857, 377] width 115 height 19
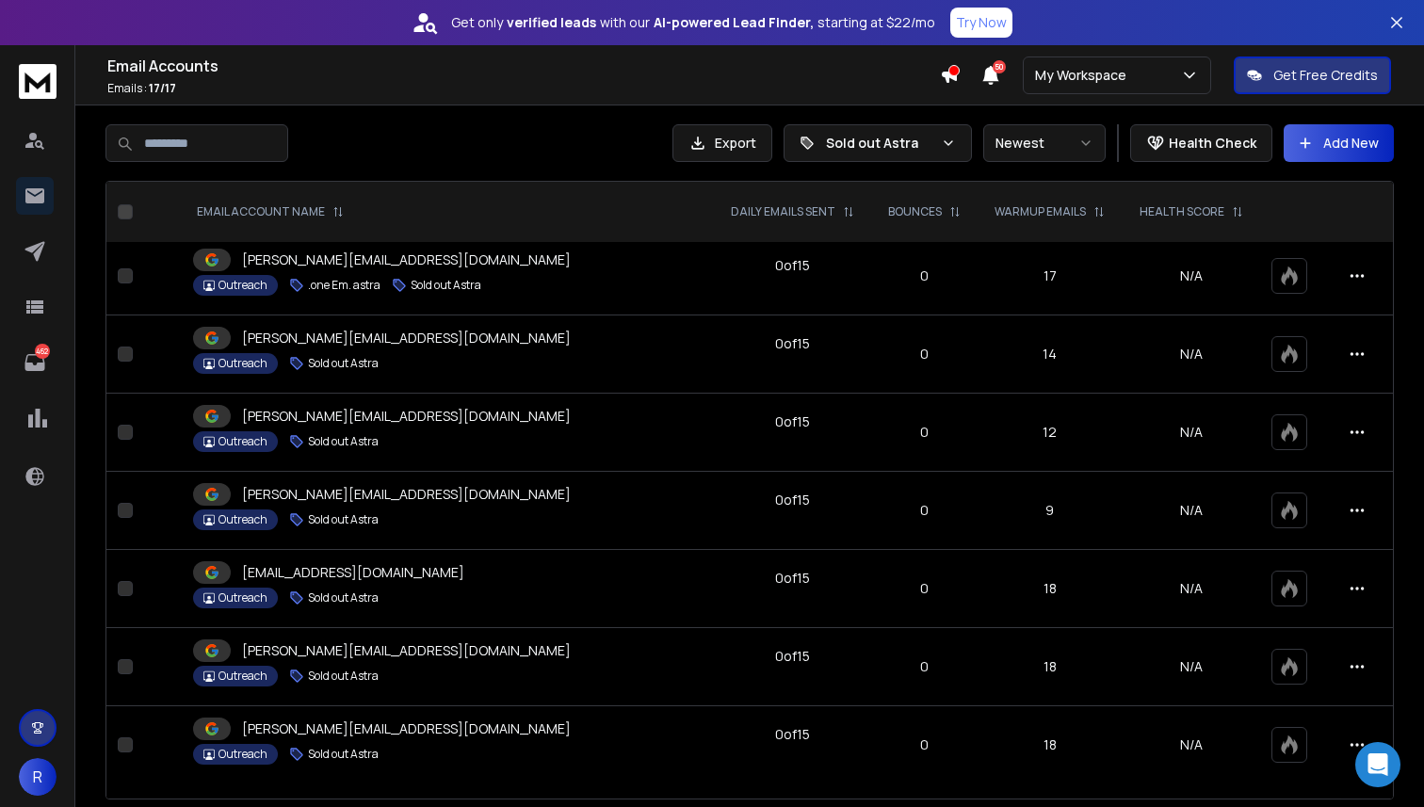
scroll to position [0, 0]
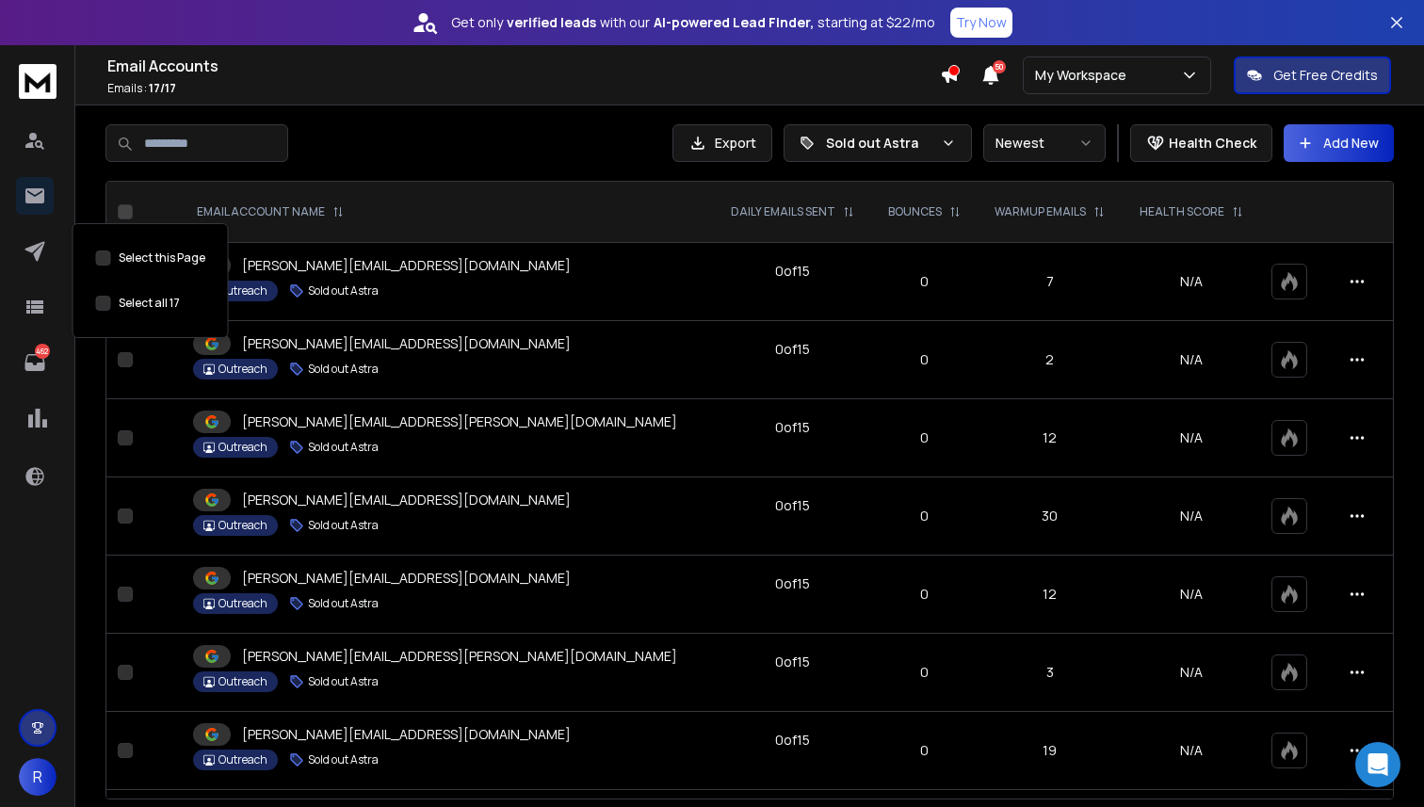
click at [107, 303] on button "Select this Page" at bounding box center [103, 303] width 15 height 15
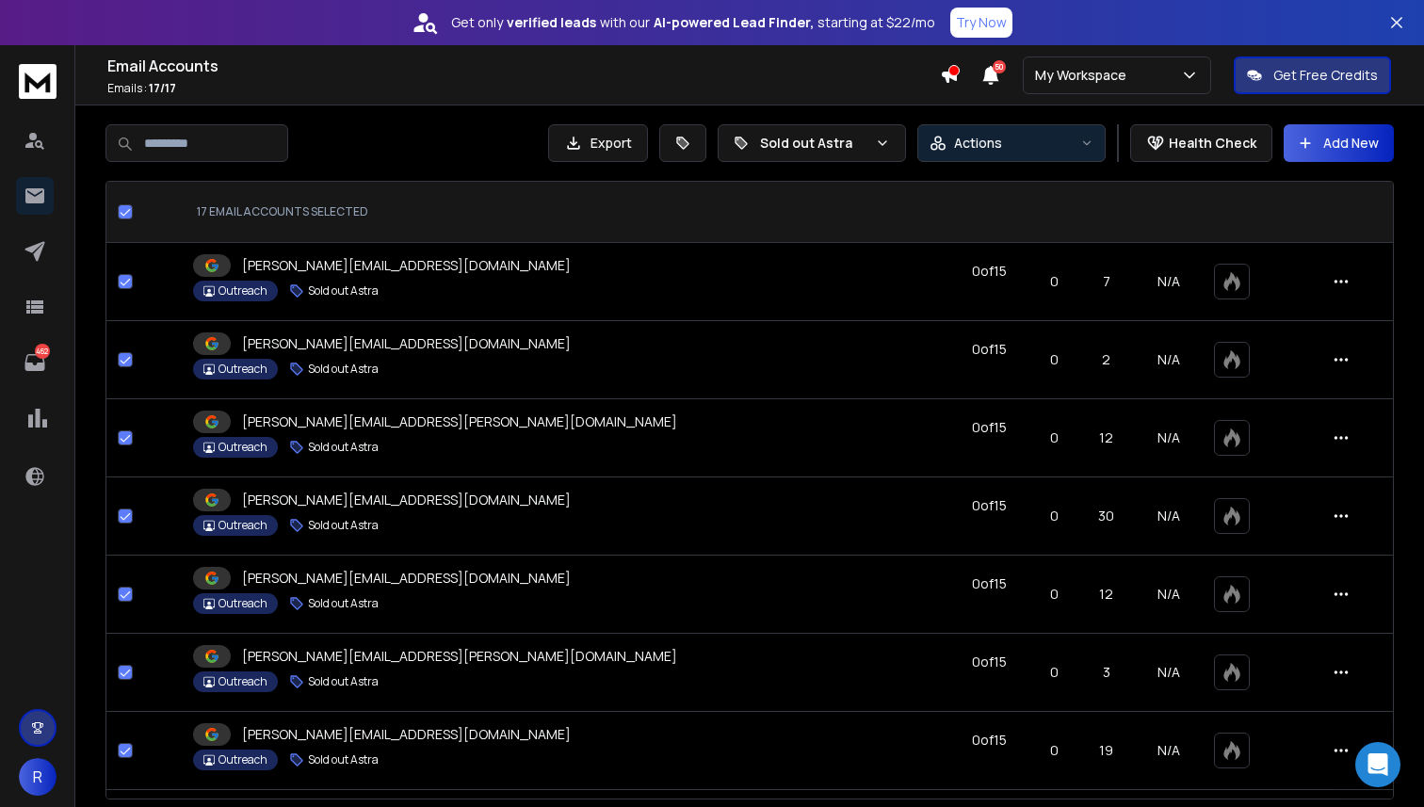
click at [1003, 153] on button "Actions" at bounding box center [1011, 143] width 188 height 38
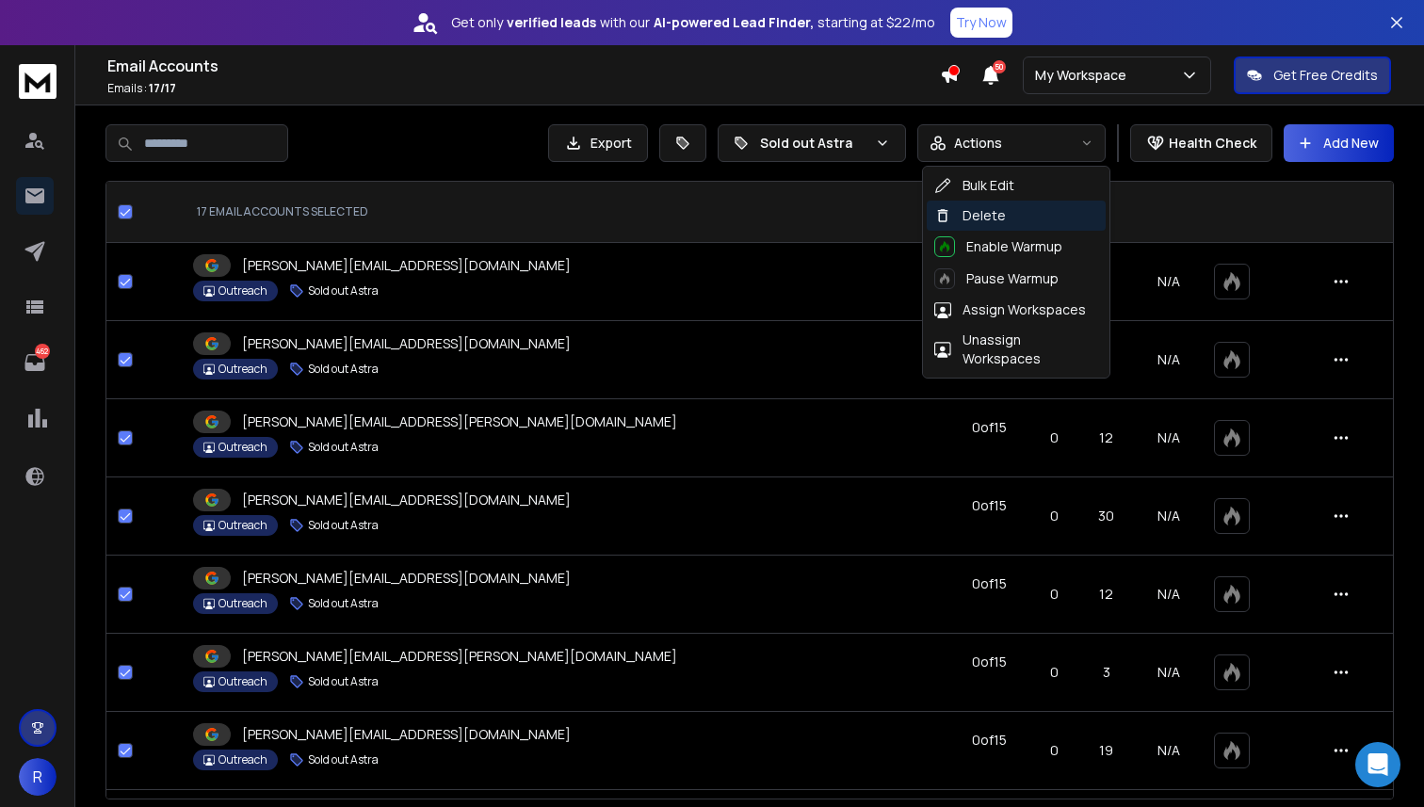
click at [983, 219] on div "Delete" at bounding box center [970, 215] width 72 height 19
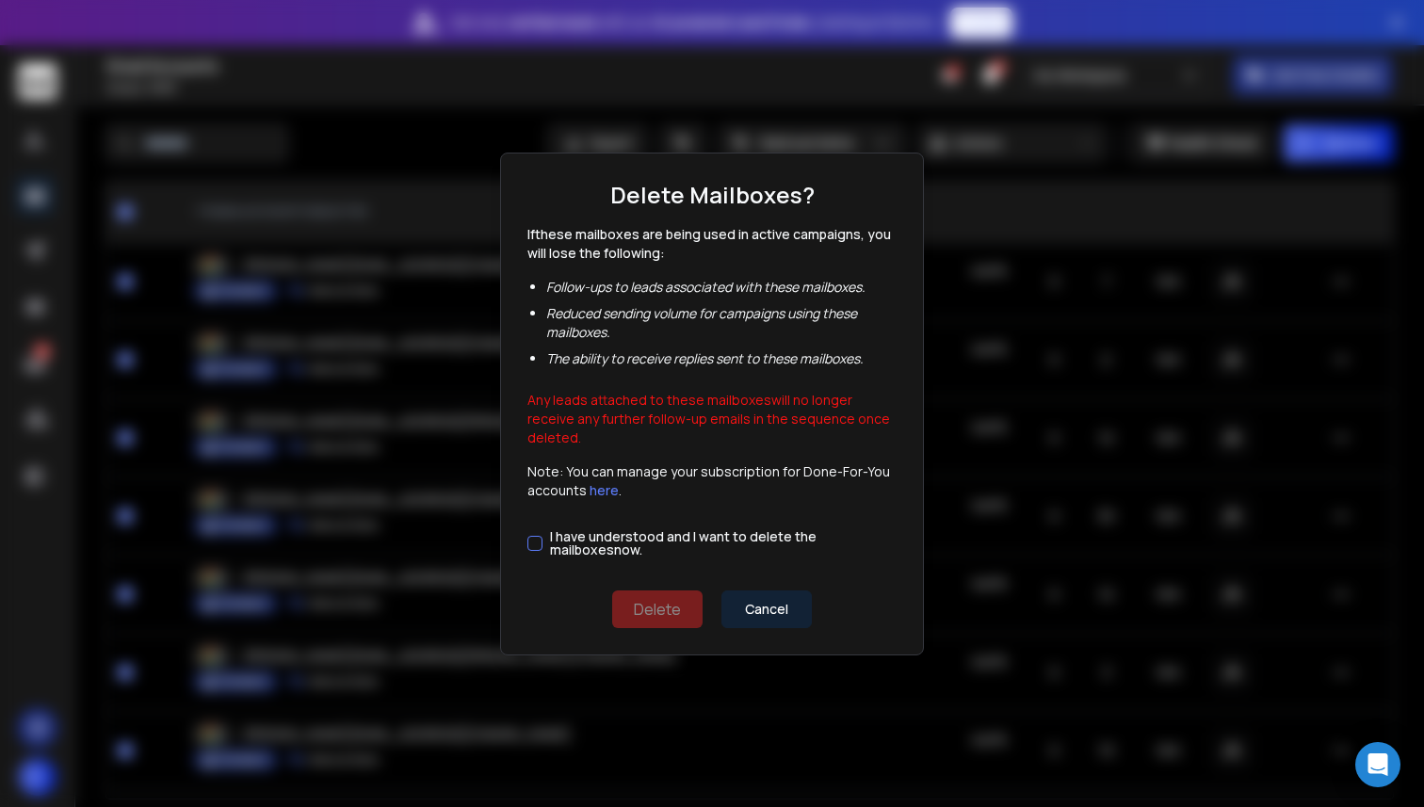
click at [535, 520] on div "I have understood and I want to delete the mailbox es now." at bounding box center [711, 535] width 369 height 41
click at [534, 536] on button "I have understood and I want to delete the mailbox es now." at bounding box center [534, 543] width 15 height 15
click at [652, 597] on button "Delete" at bounding box center [657, 609] width 90 height 38
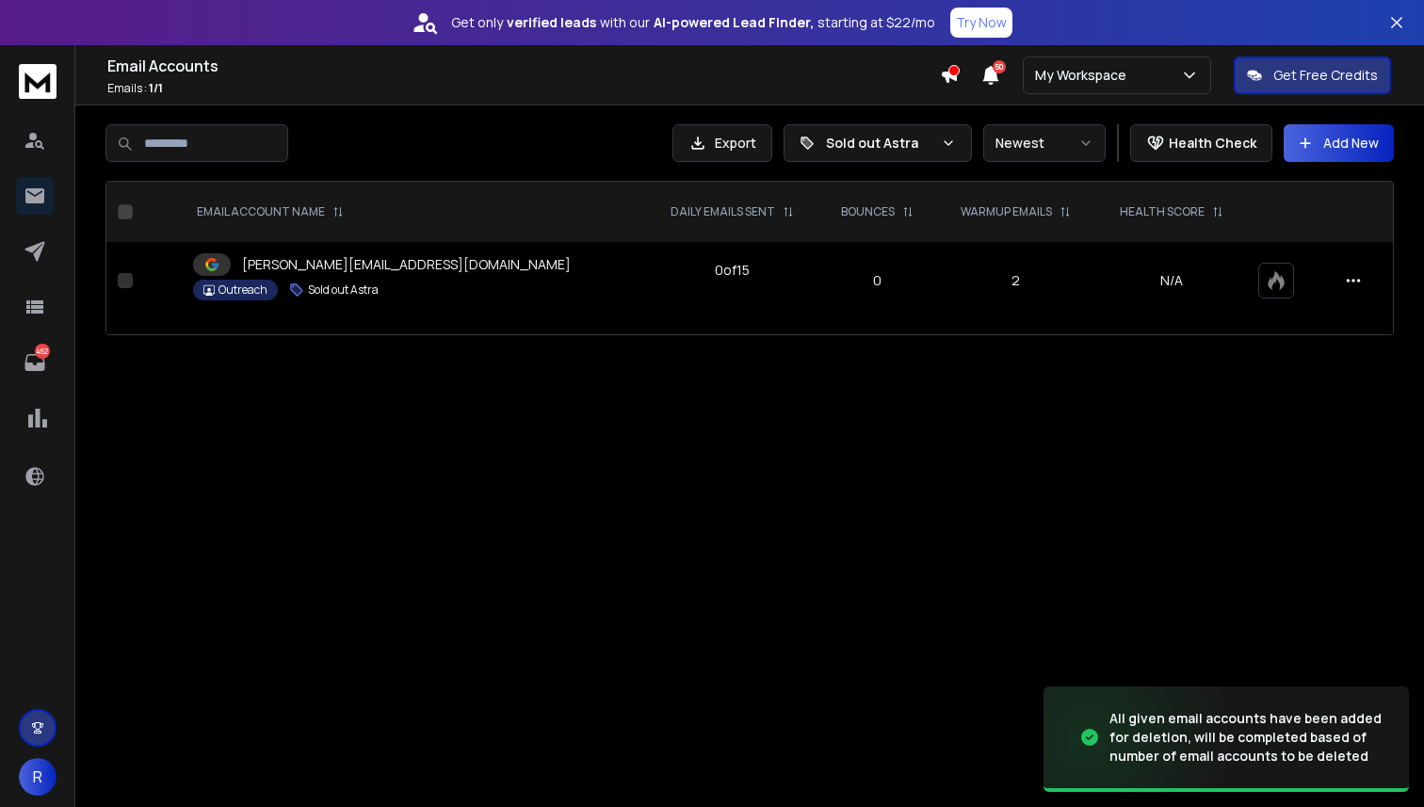
click at [127, 283] on button "button" at bounding box center [125, 280] width 15 height 15
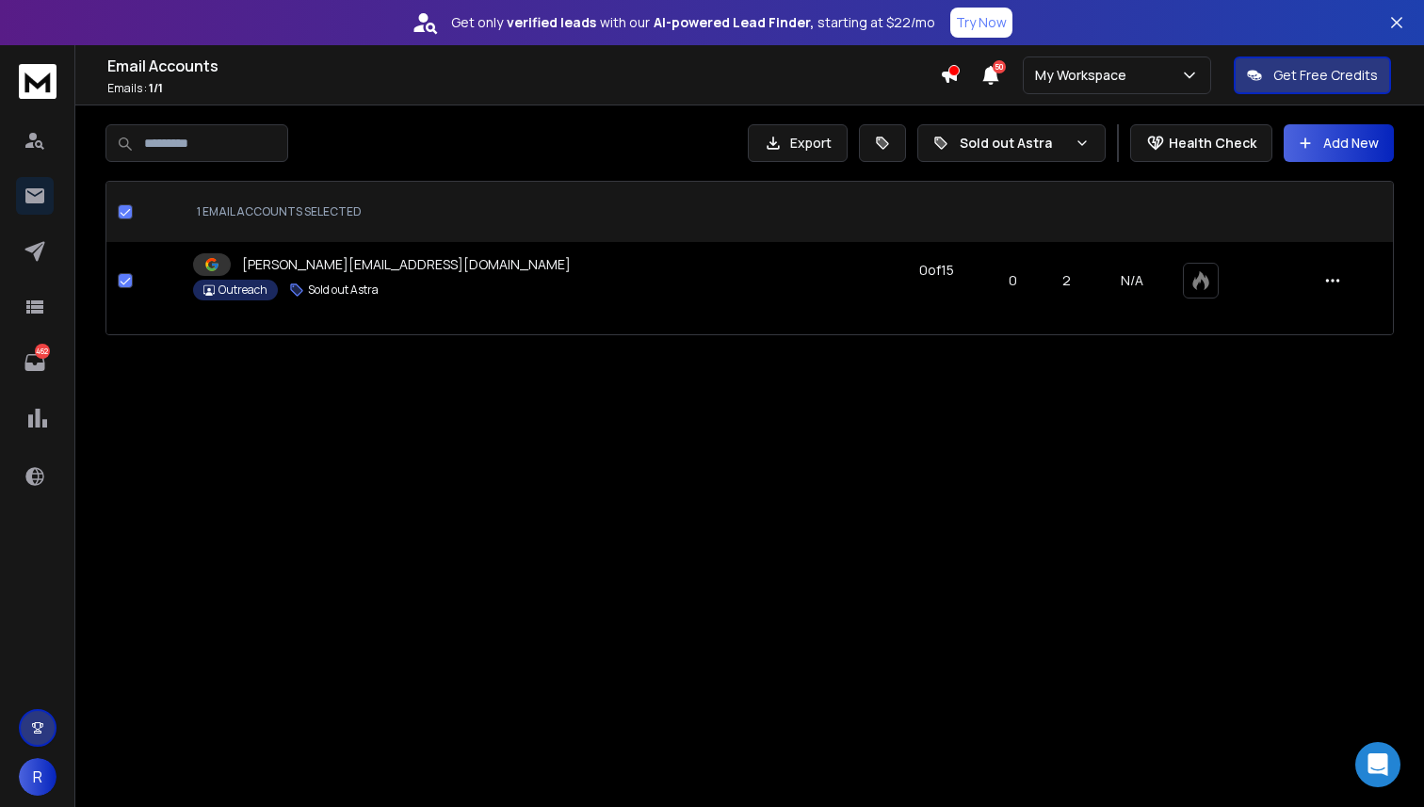
click at [1045, 151] on p "Sold out Astra" at bounding box center [1012, 143] width 107 height 19
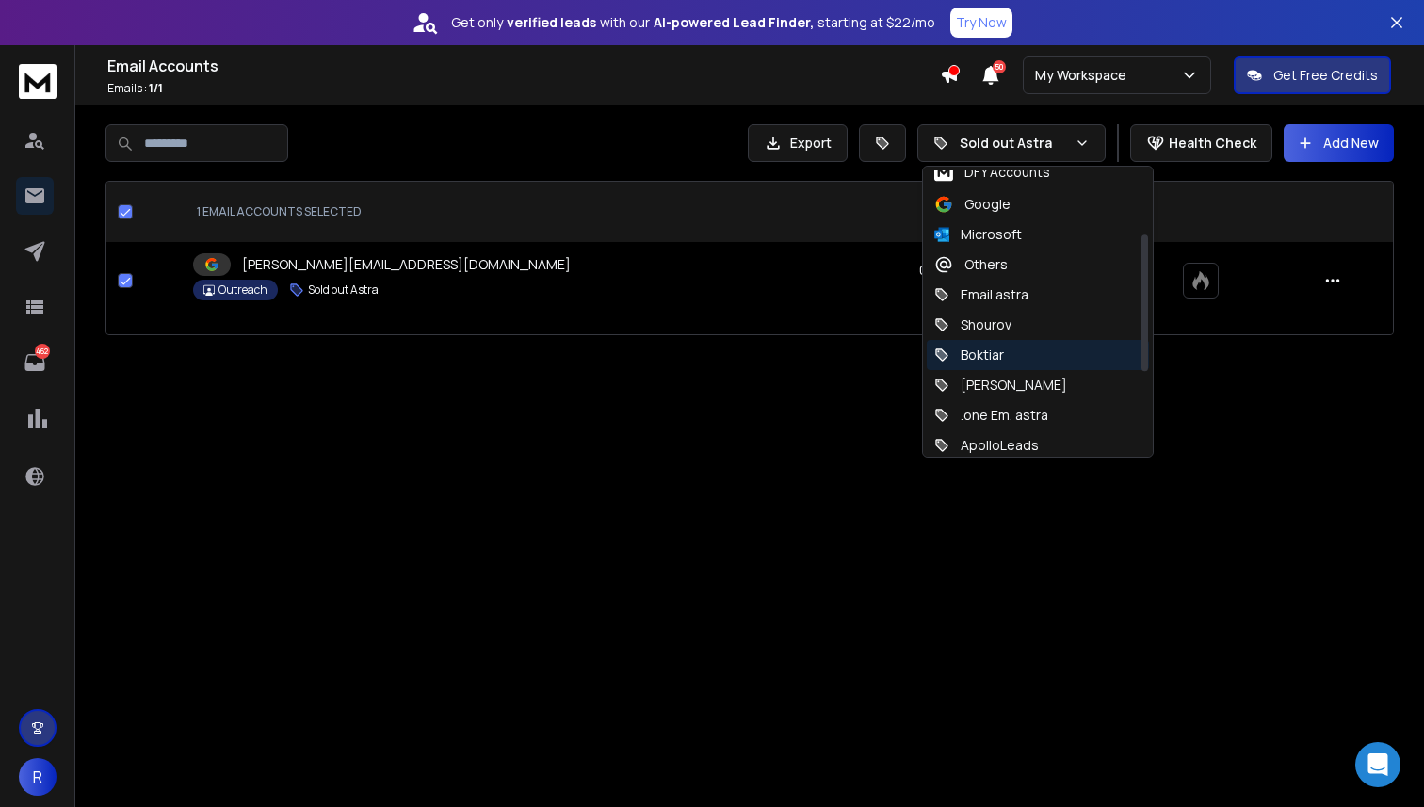
scroll to position [99, 0]
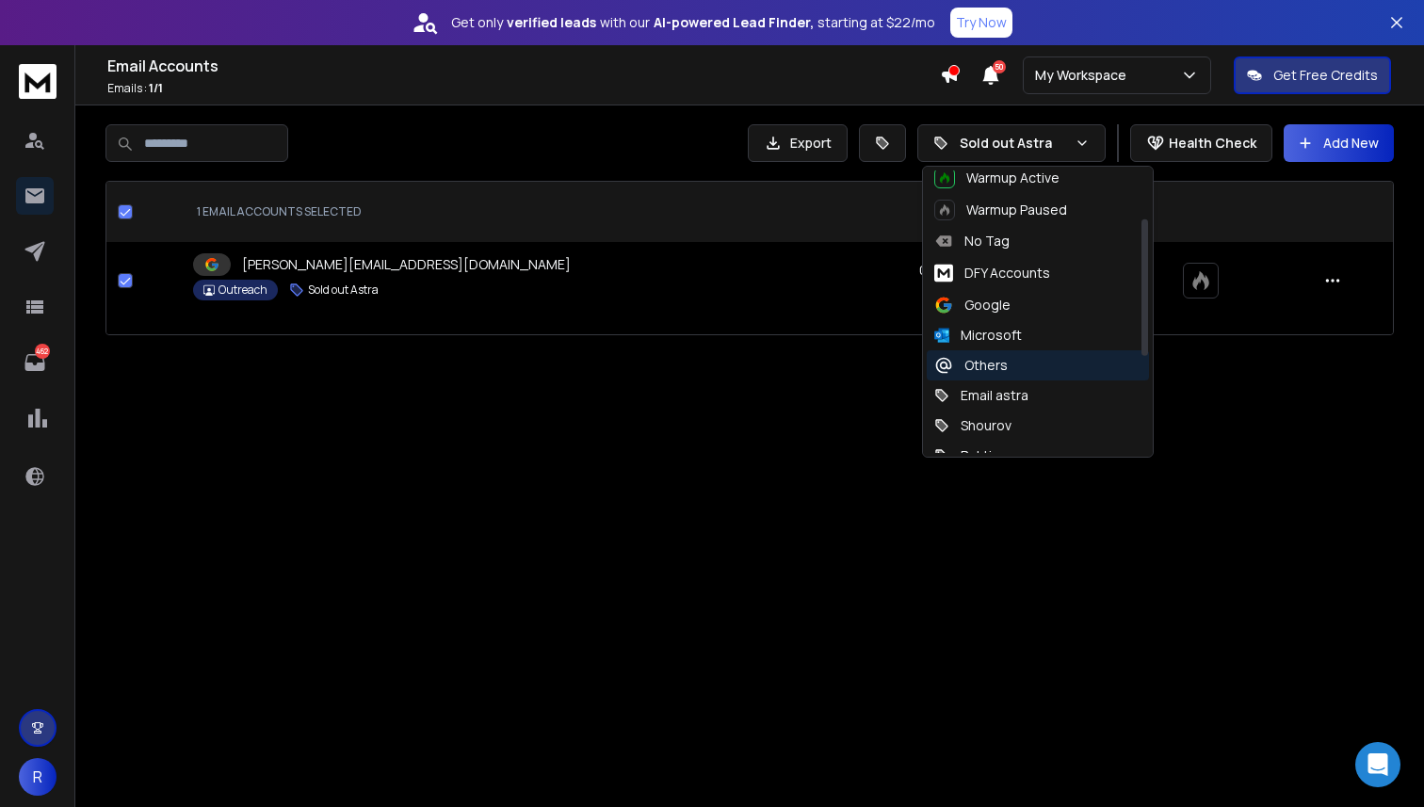
click at [692, 487] on div "Get only verified leads with our AI-powered Lead Finder, starting at $22/mo Try…" at bounding box center [712, 403] width 1424 height 807
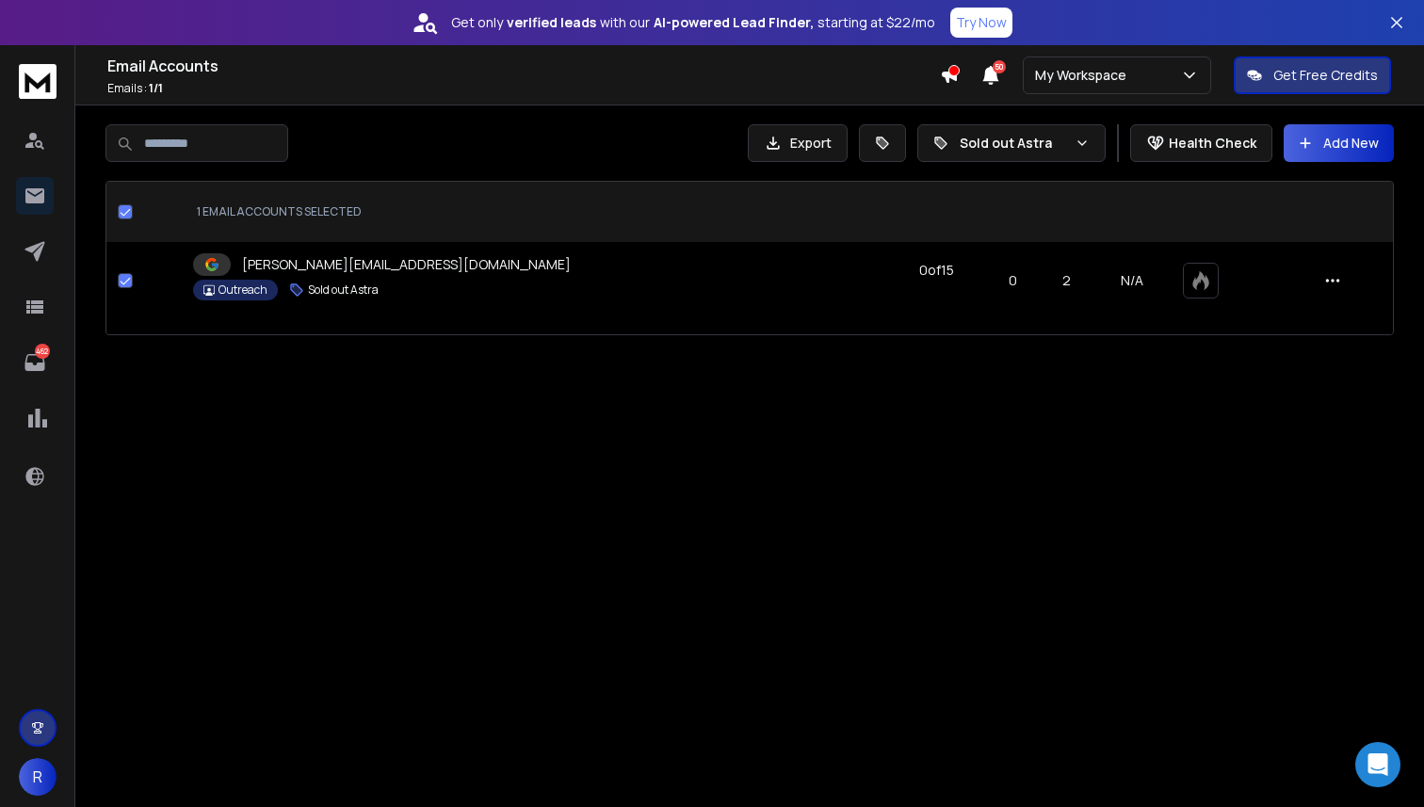
click at [539, 372] on div "Get only verified leads with our AI-powered Lead Finder, starting at $22/mo Try…" at bounding box center [712, 403] width 1424 height 807
click at [618, 484] on div "Get only verified leads with our AI-powered Lead Finder, starting at $22/mo Try…" at bounding box center [712, 403] width 1424 height 807
click at [122, 211] on button "Select this Page" at bounding box center [125, 211] width 15 height 15
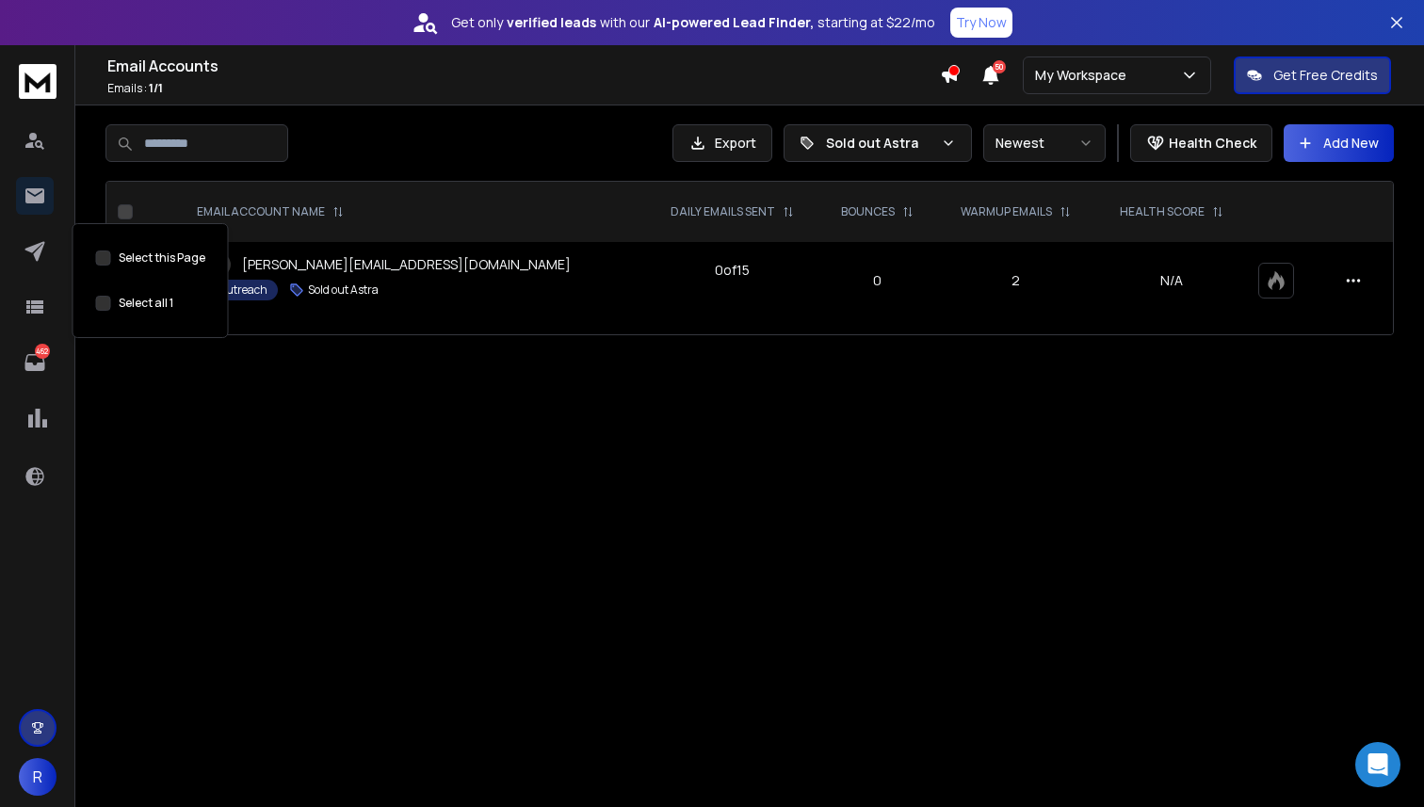
click at [122, 211] on button "Select this Page" at bounding box center [125, 211] width 15 height 15
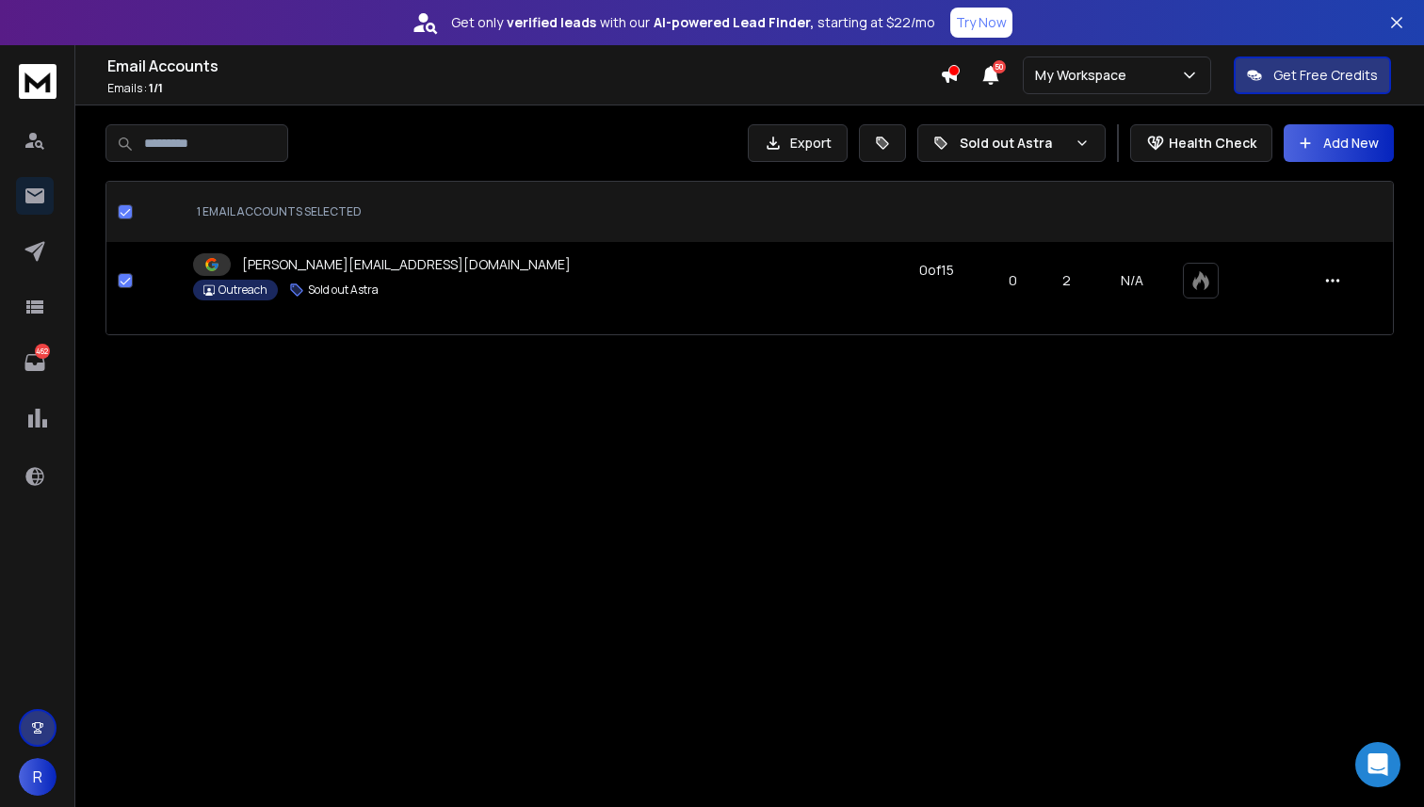
click at [1079, 140] on icon at bounding box center [1081, 143] width 15 height 15
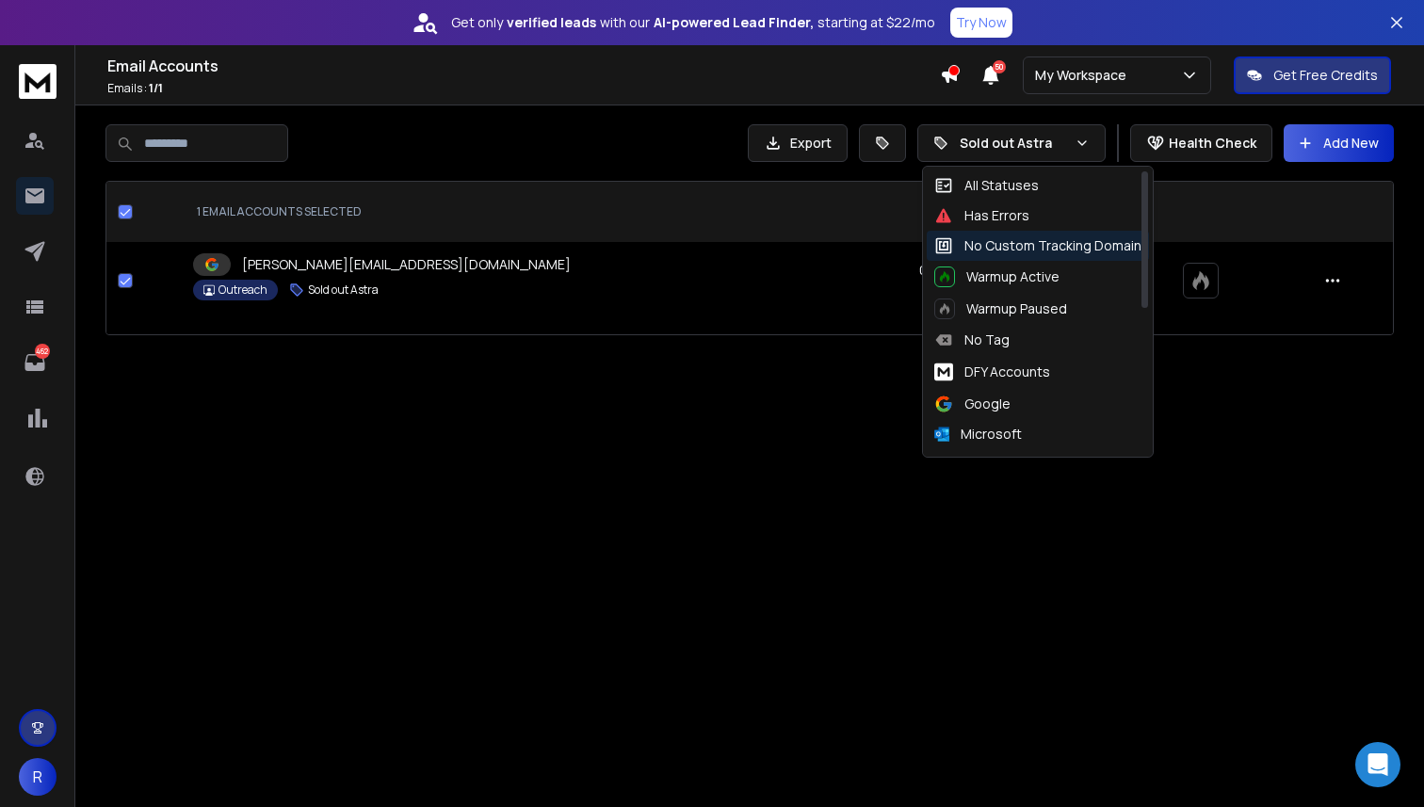
scroll to position [298, 0]
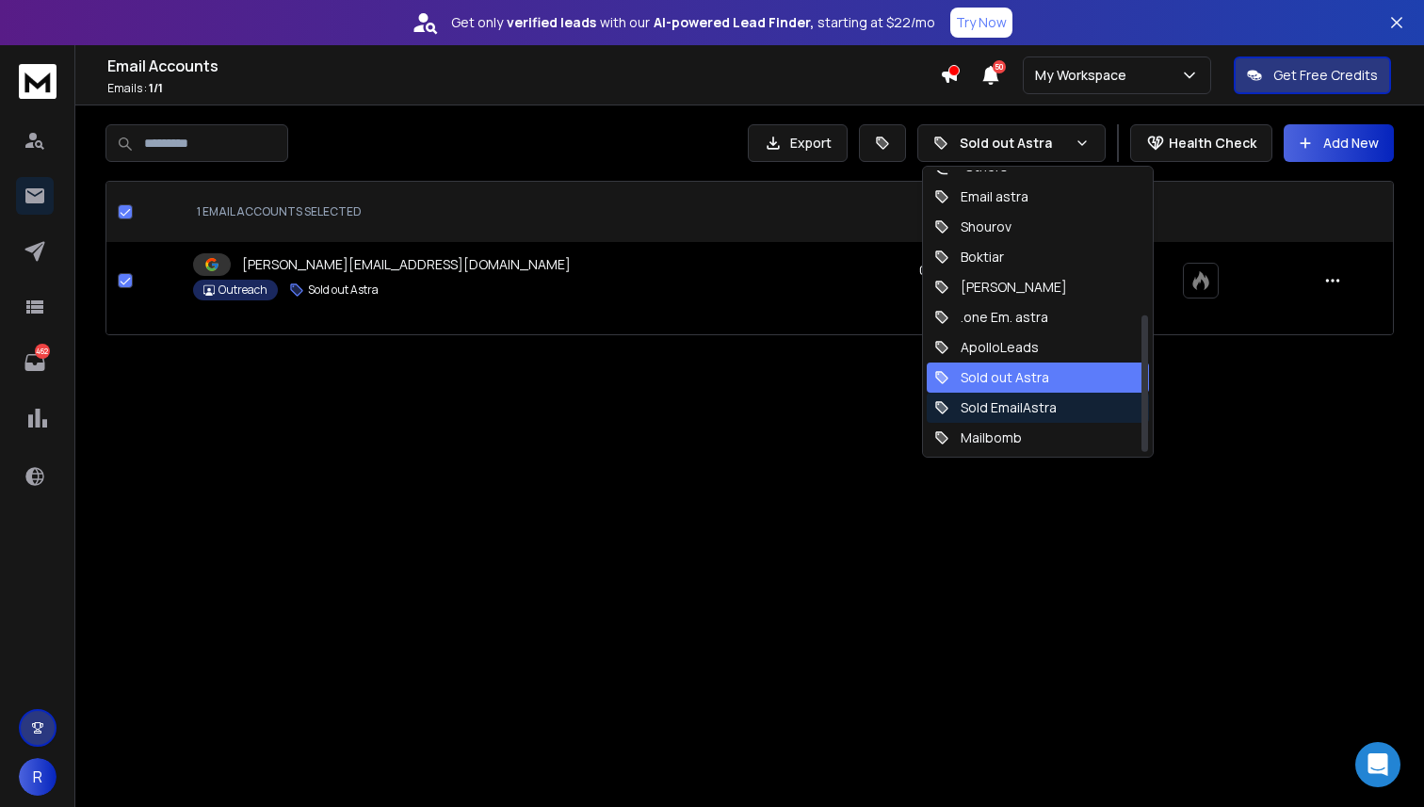
click at [644, 506] on div "Get only verified leads with our AI-powered Lead Finder, starting at $22/mo Try…" at bounding box center [712, 403] width 1424 height 807
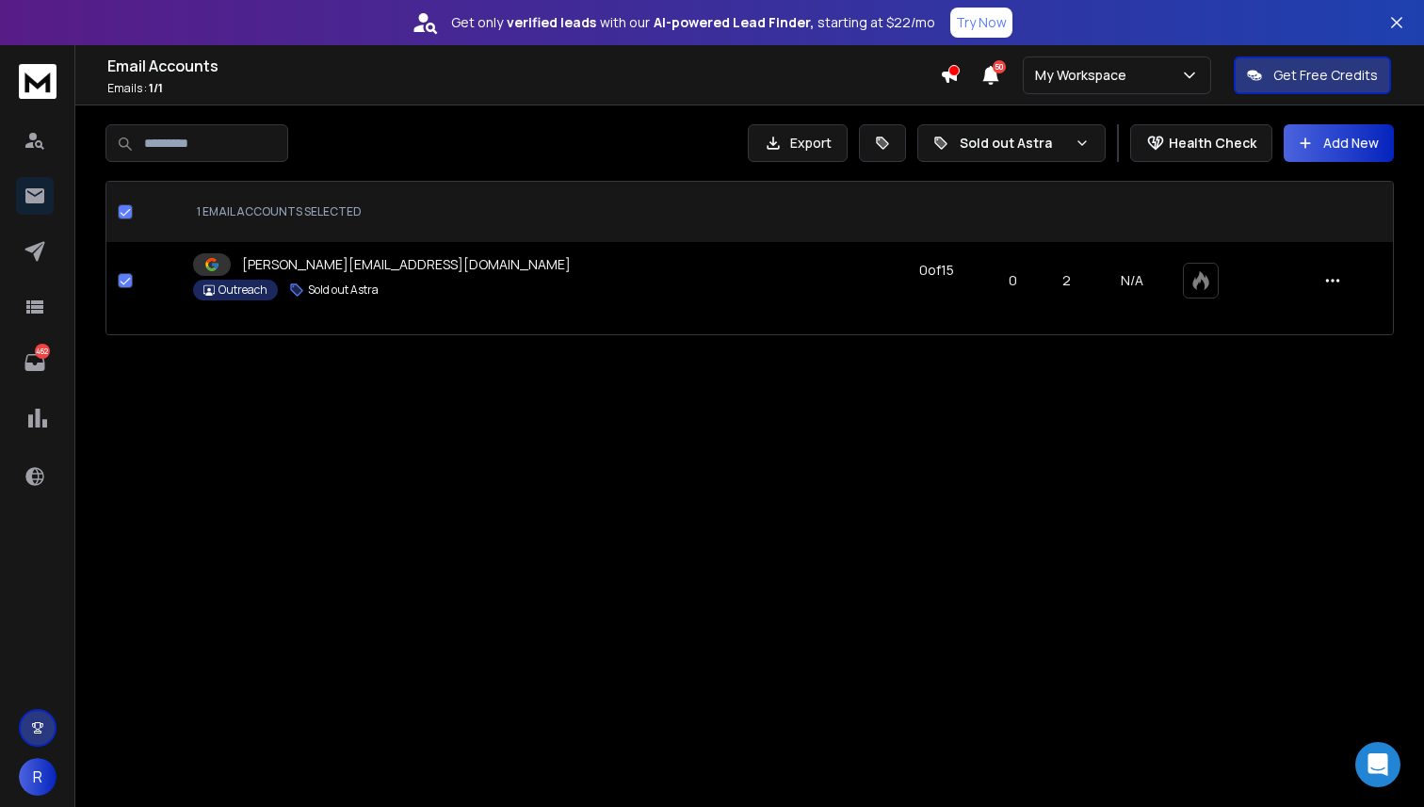
click at [40, 84] on img at bounding box center [38, 81] width 38 height 35
click at [968, 24] on p "Try Now" at bounding box center [981, 22] width 51 height 19
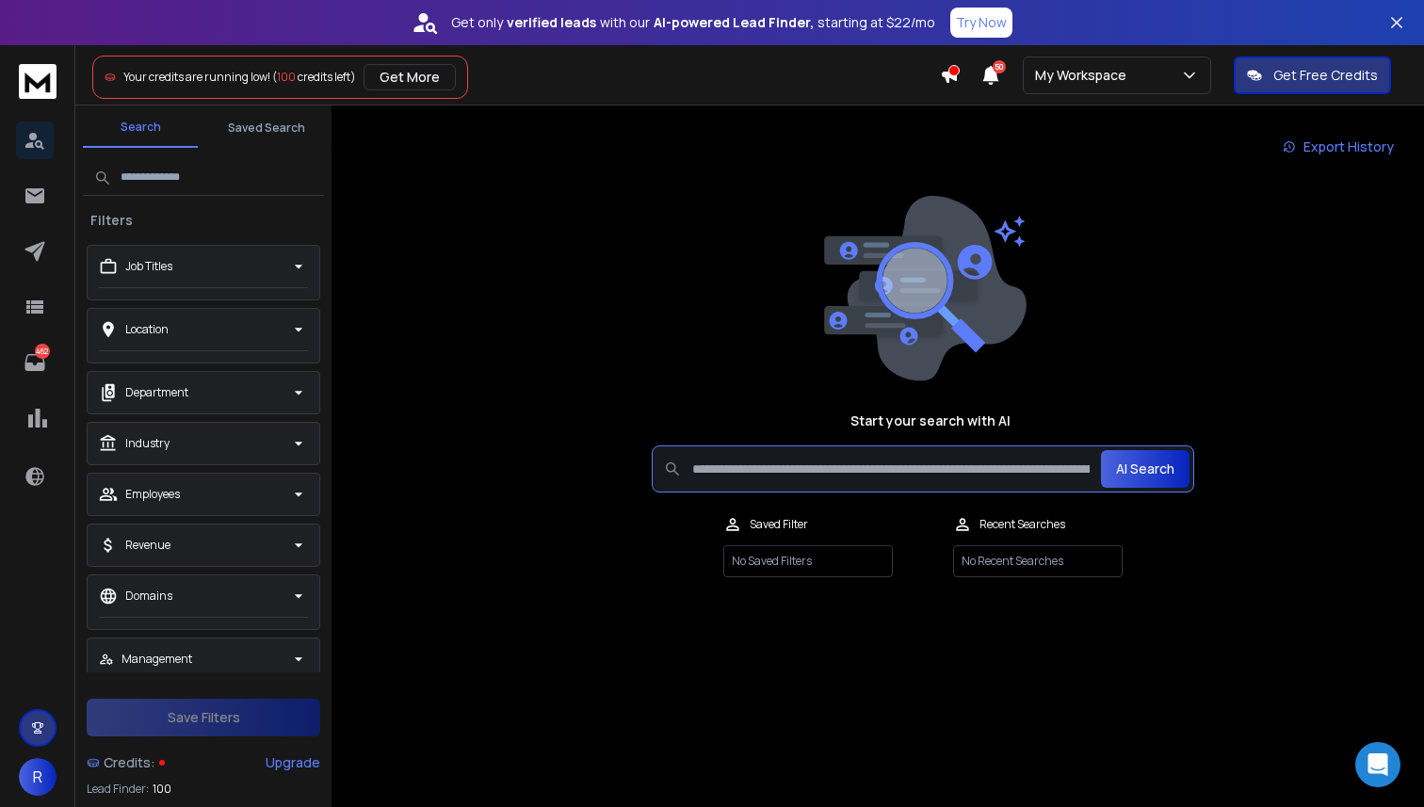
click at [1400, 21] on icon at bounding box center [1396, 22] width 17 height 17
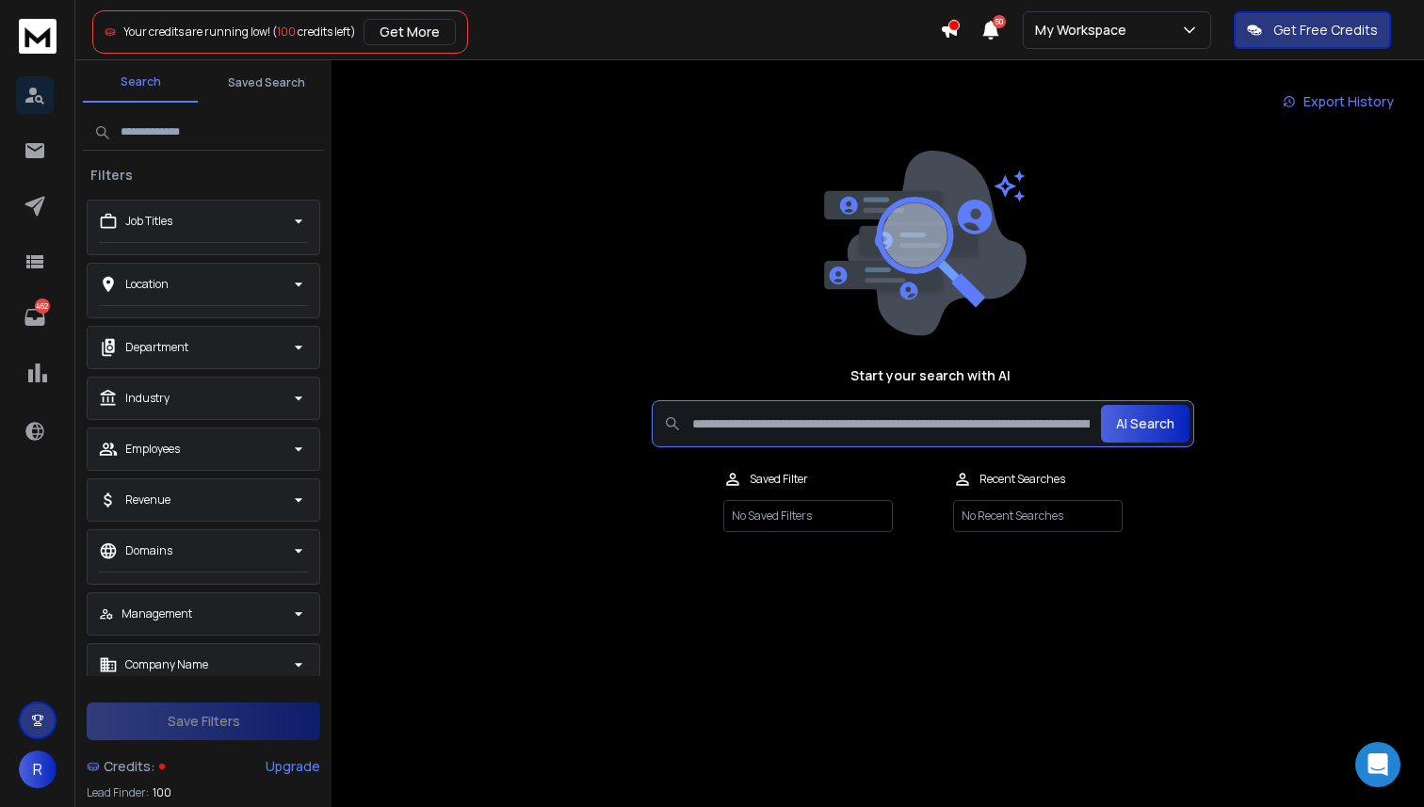
click at [42, 33] on img at bounding box center [38, 36] width 38 height 35
